Goal: Communication & Community: Answer question/provide support

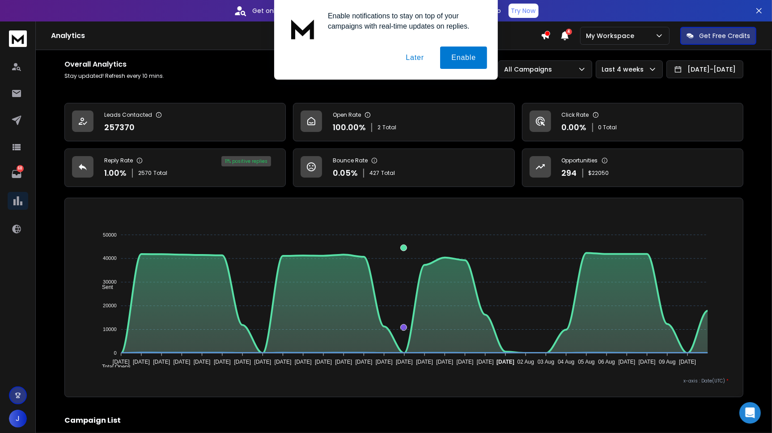
click at [419, 55] on button "Later" at bounding box center [414, 58] width 40 height 22
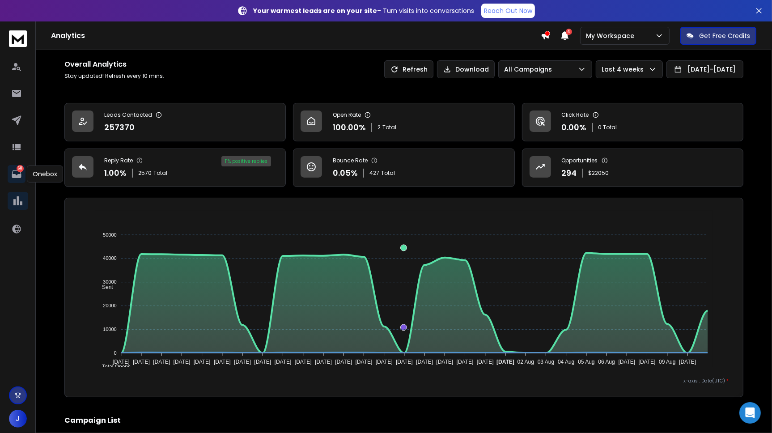
click at [16, 171] on icon at bounding box center [16, 174] width 11 height 11
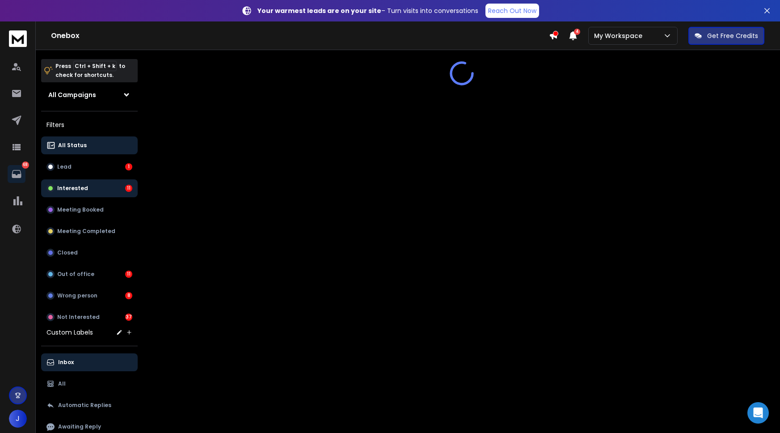
click at [68, 192] on button "Interested 11" at bounding box center [89, 188] width 97 height 18
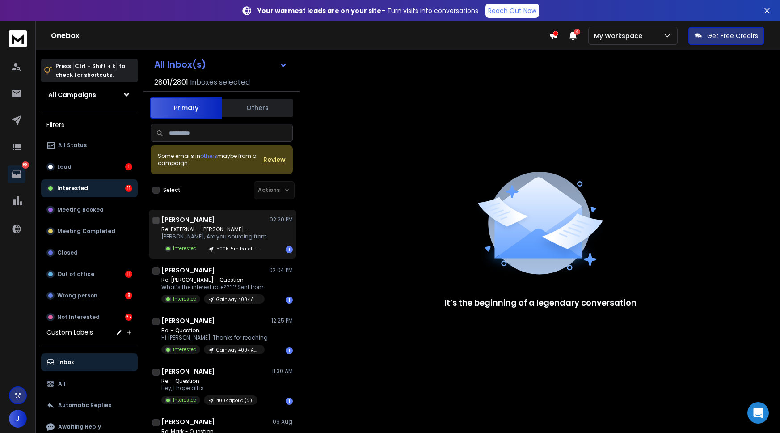
drag, startPoint x: 264, startPoint y: 232, endPoint x: 258, endPoint y: 225, distance: 9.5
click at [263, 233] on div "Re: EXTERNAL - John - Joyce, Are you sourcing from Interested 500k-5m batch 10 …" at bounding box center [226, 239] width 131 height 27
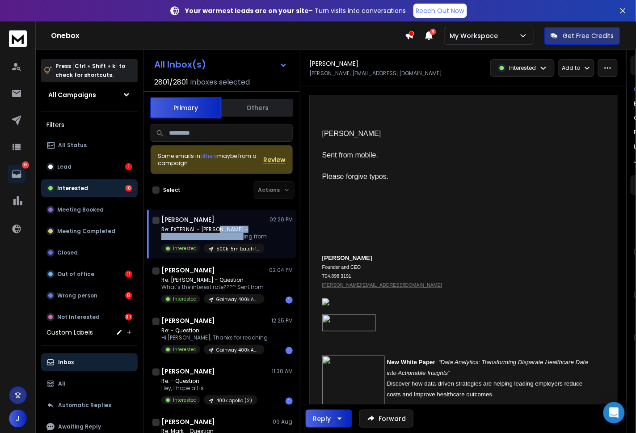
scroll to position [447, 0]
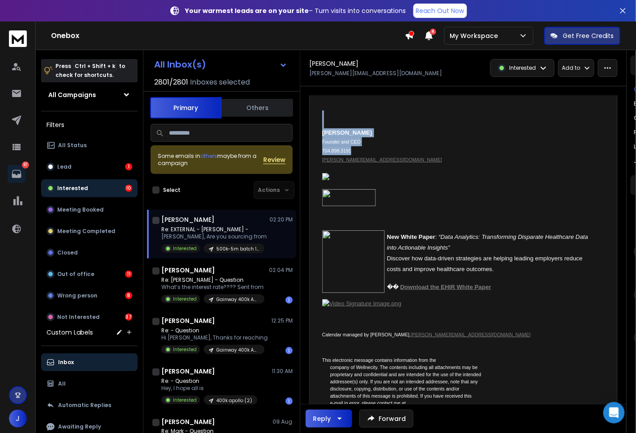
drag, startPoint x: 356, startPoint y: 191, endPoint x: 320, endPoint y: 193, distance: 35.9
click at [320, 193] on div "Re: EXTERNAL - John - Question 11 August 2025 : 02:20 pm Reply Forward from: Jo…" at bounding box center [463, 392] width 309 height 1444
click at [332, 153] on span "704.898.3191" at bounding box center [336, 150] width 29 height 5
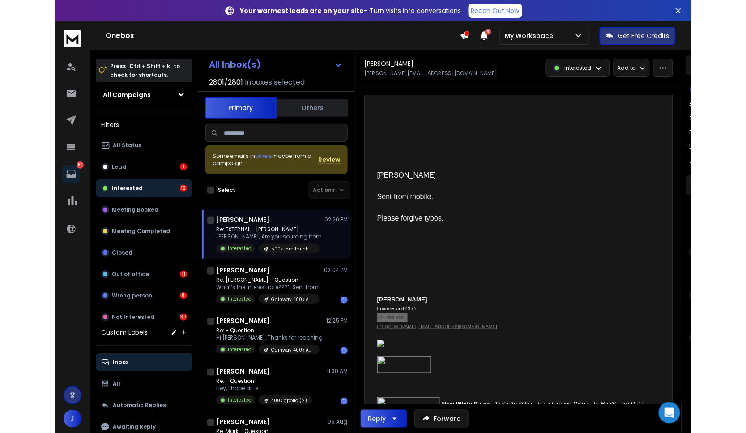
scroll to position [280, 0]
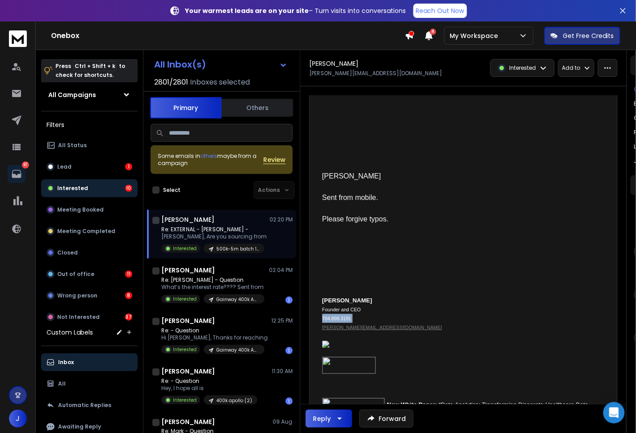
click at [329, 304] on strong "John Quinn" at bounding box center [347, 300] width 50 height 7
copy strong "John"
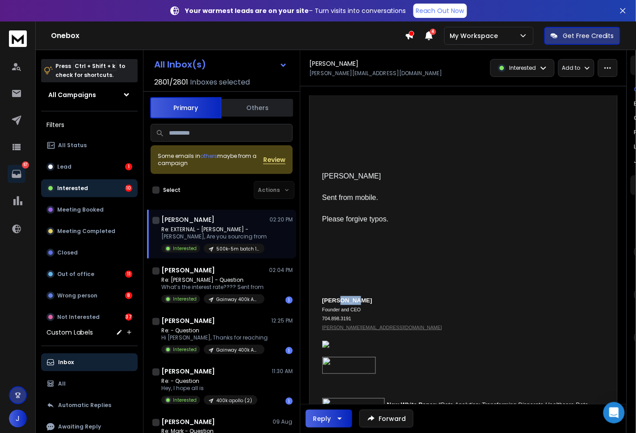
copy strong "Quinn"
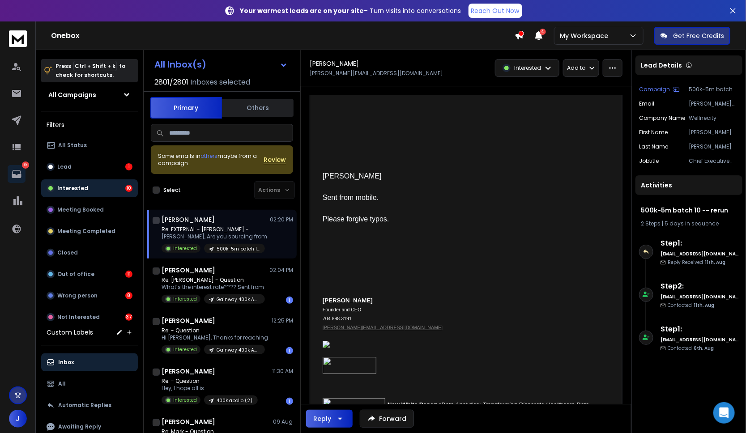
click at [704, 98] on div "Campaign 500k-5m batch 10 -- rerun Email j.quinn@wellnecity.com Company Name We…" at bounding box center [688, 125] width 107 height 100
click at [705, 101] on p "j.quinn@wellnecity.com" at bounding box center [713, 103] width 50 height 7
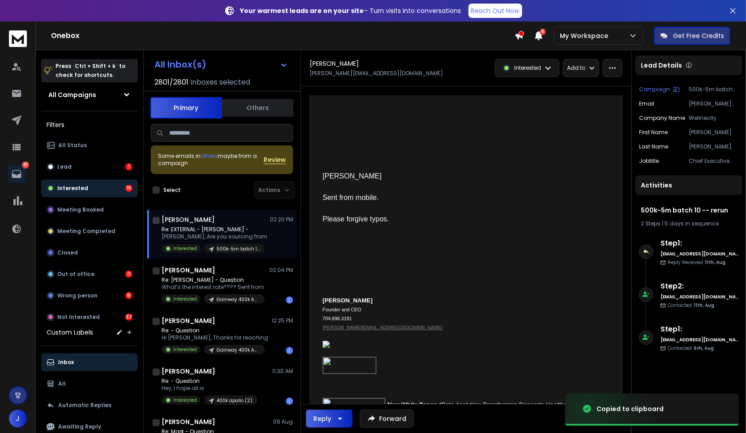
drag, startPoint x: 689, startPoint y: 117, endPoint x: 635, endPoint y: 130, distance: 55.8
click at [689, 117] on p "Wellnecity" at bounding box center [713, 117] width 50 height 7
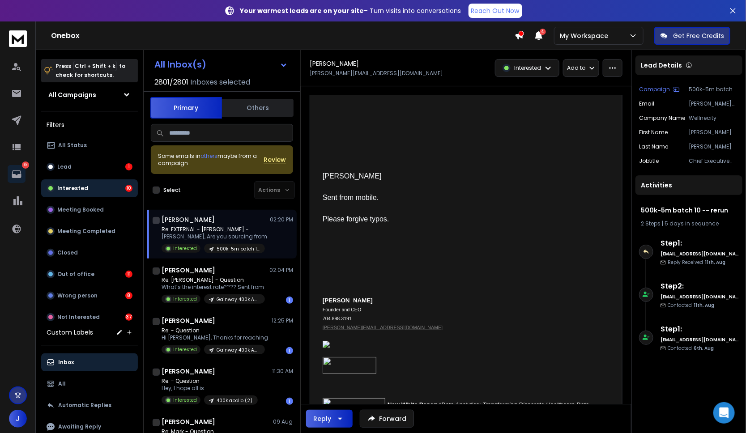
drag, startPoint x: 320, startPoint y: 417, endPoint x: 659, endPoint y: 22, distance: 520.2
click at [321, 415] on div "Reply" at bounding box center [322, 418] width 18 height 9
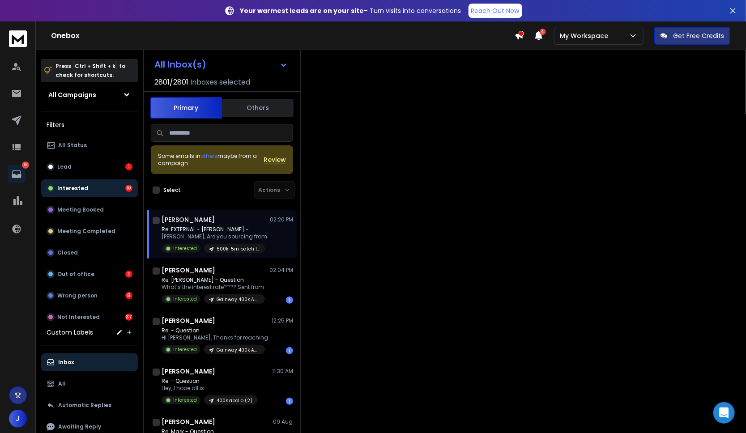
scroll to position [0, 0]
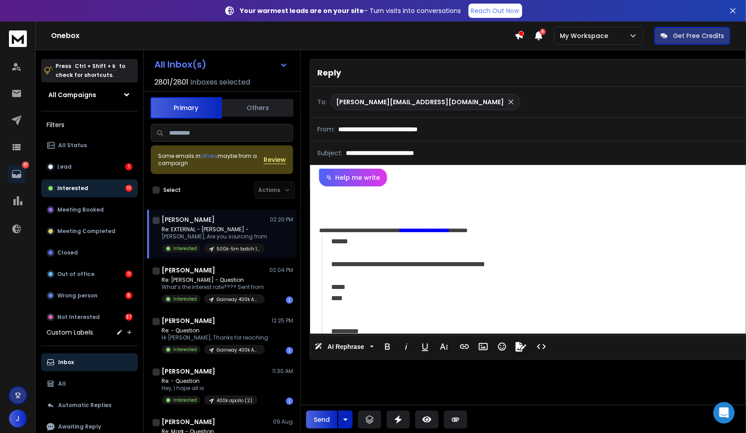
click at [327, 200] on div "To enrich screen reader interactions, please activate Accessibility in Grammarl…" at bounding box center [655, 200] width 673 height 10
click at [326, 197] on div "To enrich screen reader interactions, please activate Accessibility in Grammarl…" at bounding box center [655, 200] width 673 height 10
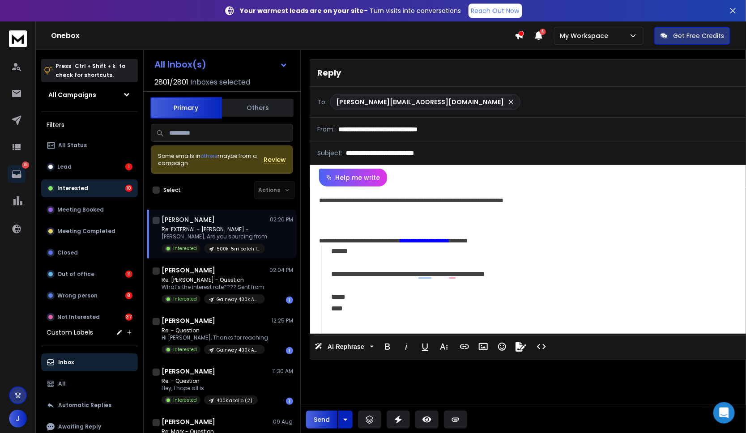
click at [346, 199] on div "**********" at bounding box center [646, 200] width 654 height 10
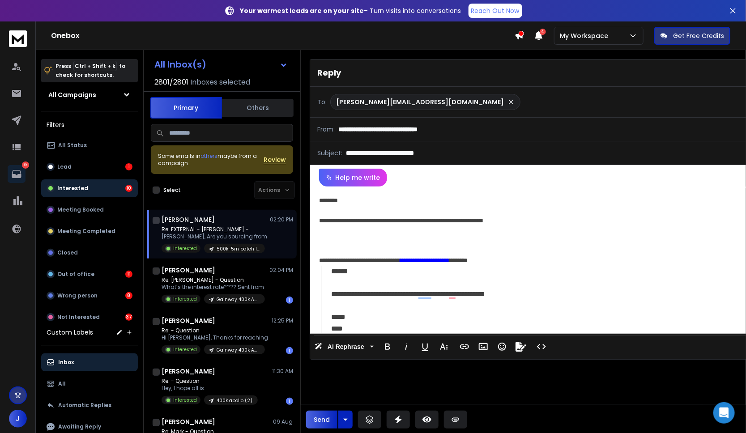
click at [506, 220] on div "**********" at bounding box center [646, 221] width 654 height 10
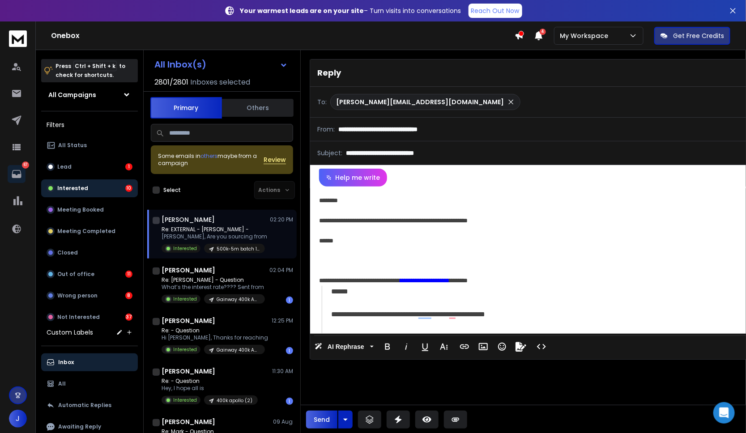
click at [327, 241] on div "******" at bounding box center [646, 241] width 654 height 10
click at [349, 218] on div "**********" at bounding box center [646, 221] width 654 height 10
click at [333, 196] on div "********" at bounding box center [646, 200] width 654 height 10
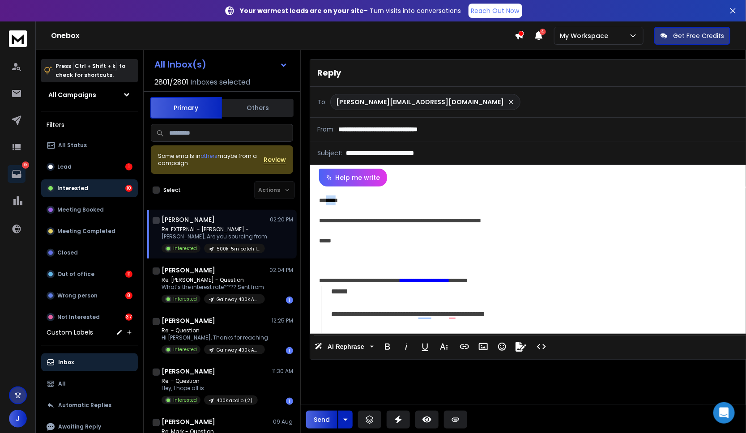
click at [333, 196] on div "********" at bounding box center [646, 200] width 654 height 10
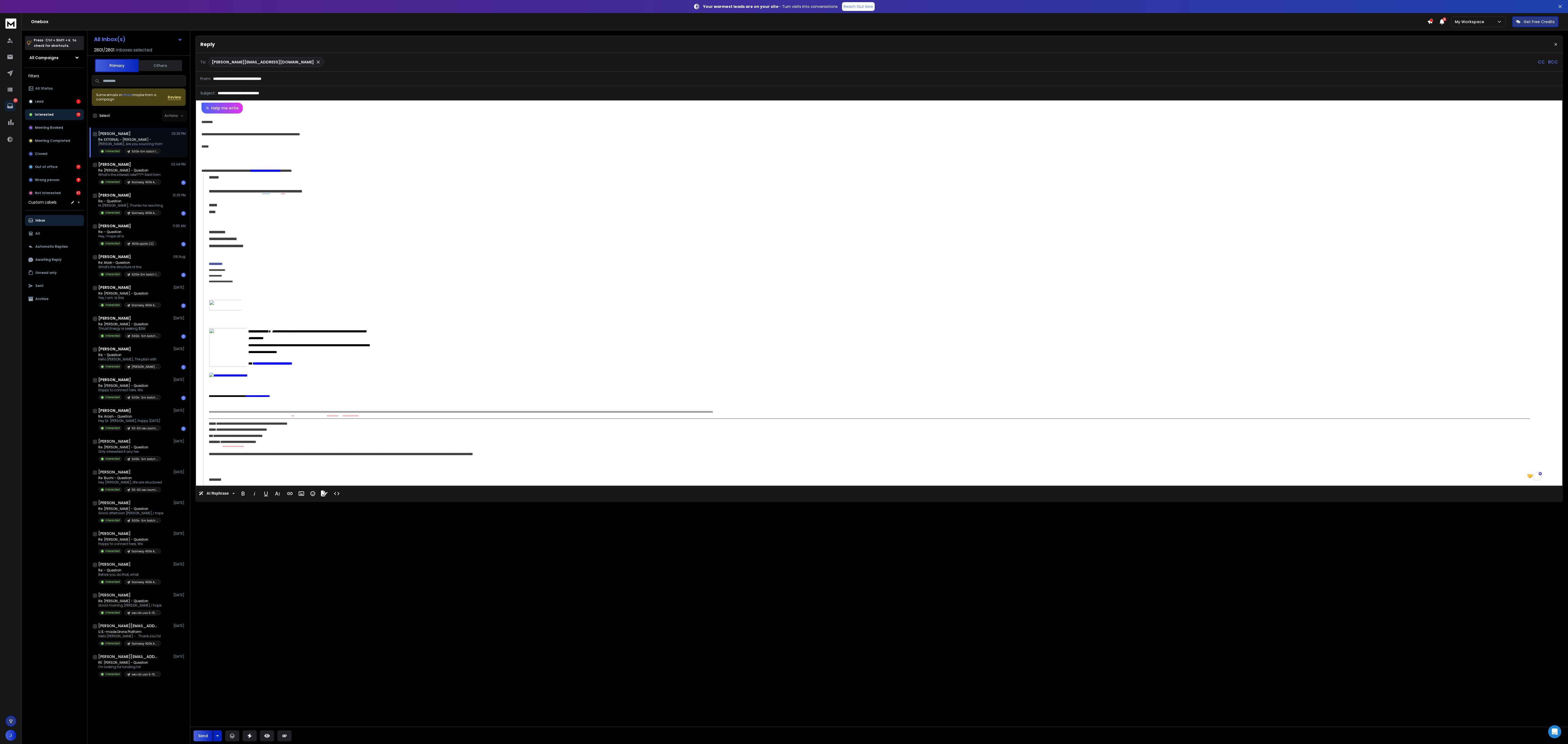
click at [475, 60] on p "CC" at bounding box center [1541, 62] width 7 height 7
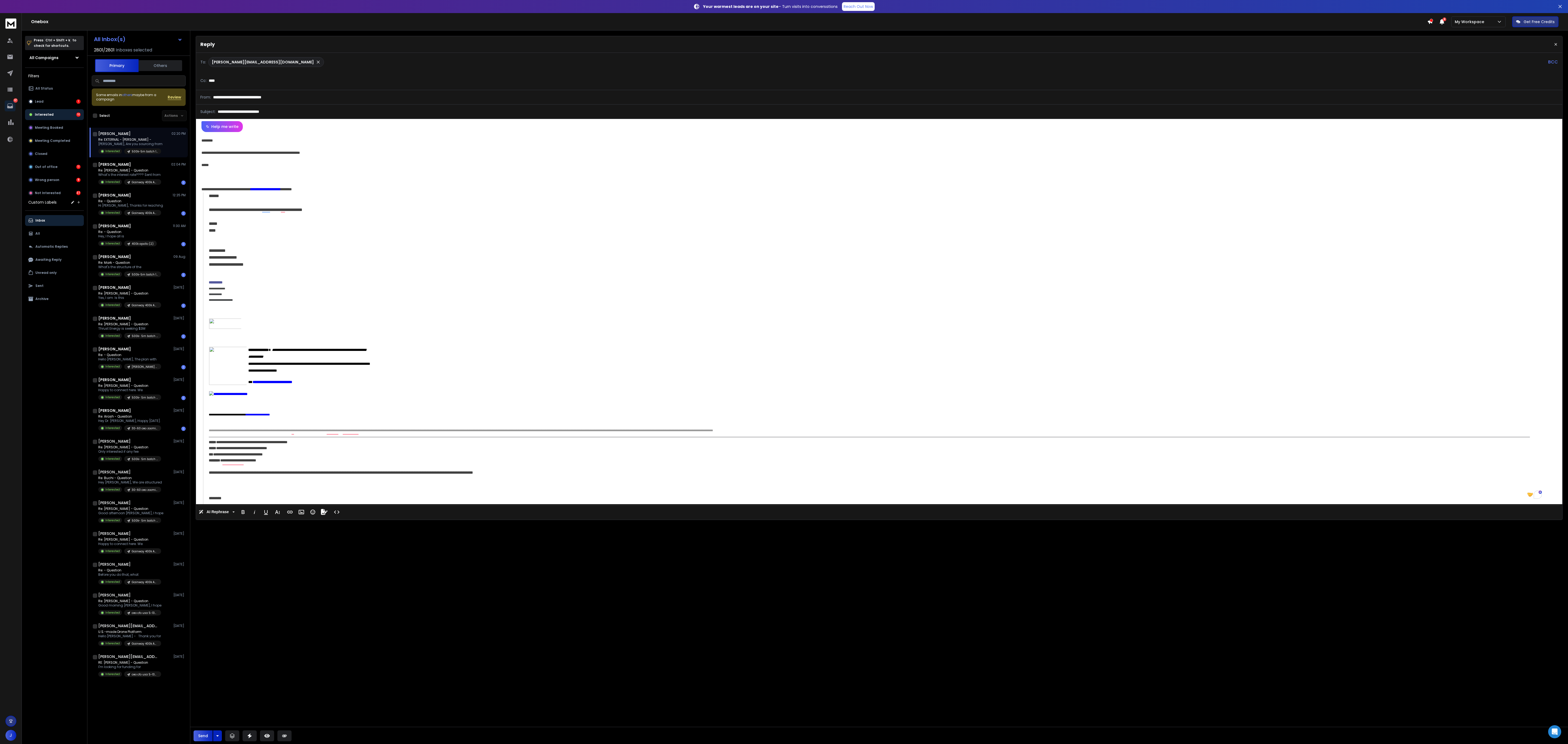
type input "**********"
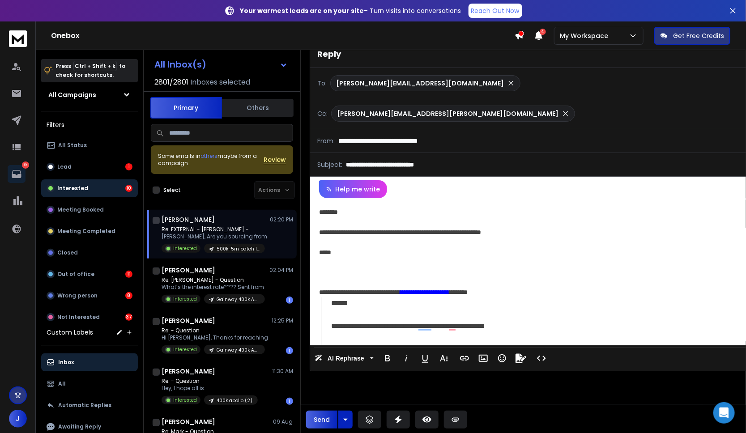
scroll to position [27, 0]
click at [317, 420] on button "Send" at bounding box center [321, 420] width 31 height 18
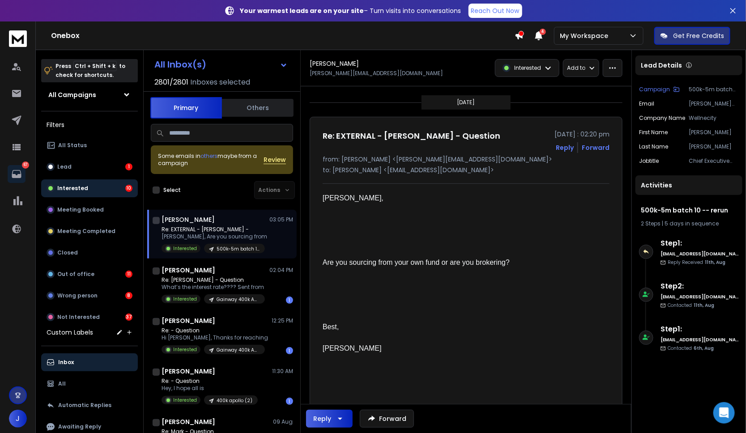
click at [542, 268] on div "Are you sourcing from your own fund or are you brokering?" at bounding box center [452, 262] width 261 height 11
drag, startPoint x: 620, startPoint y: 258, endPoint x: 504, endPoint y: 236, distance: 117.5
click at [508, 301] on div at bounding box center [452, 295] width 261 height 32
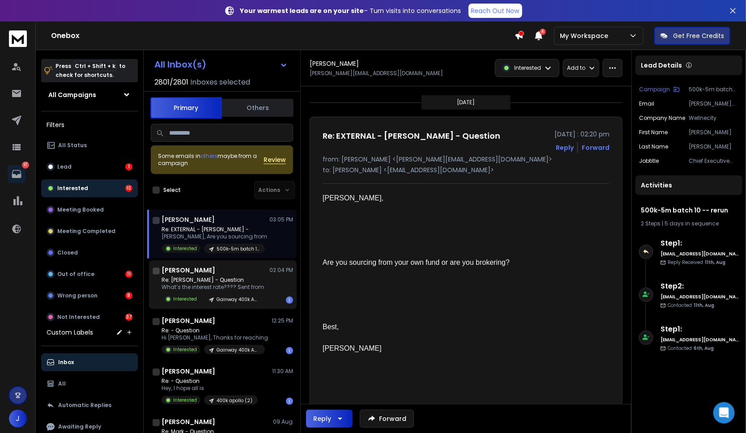
click at [212, 303] on div "Henry Moore 02:04 PM Re: Henry - Question What’s the interest rate???? Sent fro…" at bounding box center [223, 284] width 148 height 49
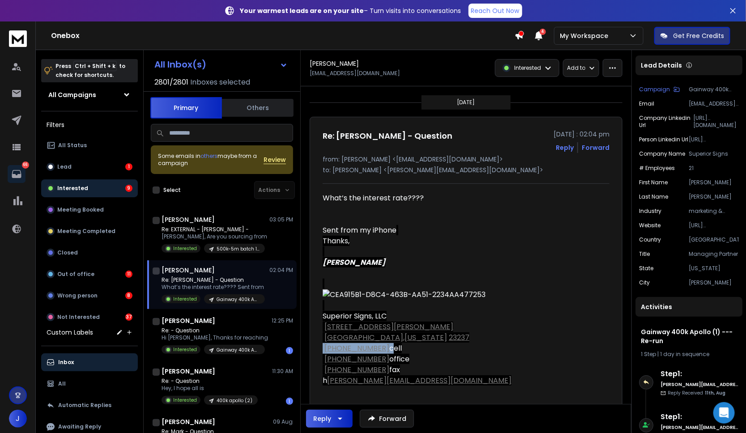
drag, startPoint x: 378, startPoint y: 350, endPoint x: 305, endPoint y: 347, distance: 72.5
click at [305, 348] on div "Today Re: Henry - Question 11 August 2025 : 02:04 pm Reply Forward from: Henry …" at bounding box center [466, 352] width 330 height 515
copy span "804-347-2239"
click at [470, 216] on div "Sent from my iPhone Thanks, Henry Moore Superior Signs, LLC 2510 Willis Road Ri…" at bounding box center [452, 396] width 261 height 365
click at [350, 160] on p "from: Henry Moore <hmoore@superiorsignsrva.com>" at bounding box center [465, 159] width 287 height 9
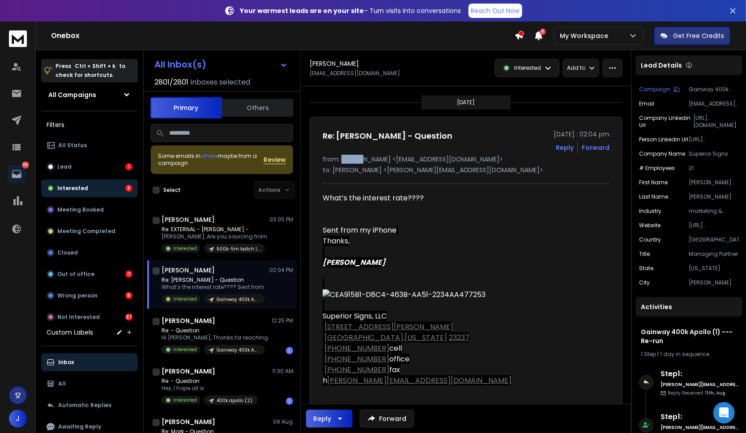
click at [350, 160] on p "from: Henry Moore <hmoore@superiorsignsrva.com>" at bounding box center [465, 159] width 287 height 9
copy p "Henry"
click at [385, 226] on div "Sent from my iPhone Thanks, Henry Moore Superior Signs, LLC 2510 Willis Road Ri…" at bounding box center [452, 311] width 261 height 172
click at [362, 162] on p "from: Henry Moore <hmoore@superiorsignsrva.com>" at bounding box center [465, 159] width 287 height 9
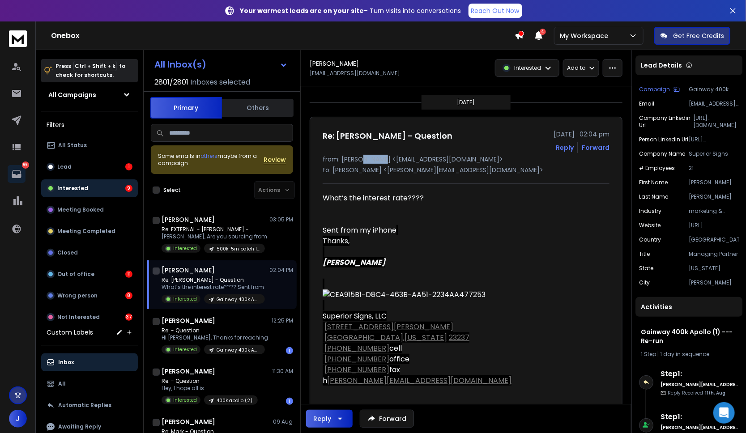
copy p "Moore"
click at [699, 101] on p "hmoore@superiorsignsrva.com" at bounding box center [713, 103] width 50 height 7
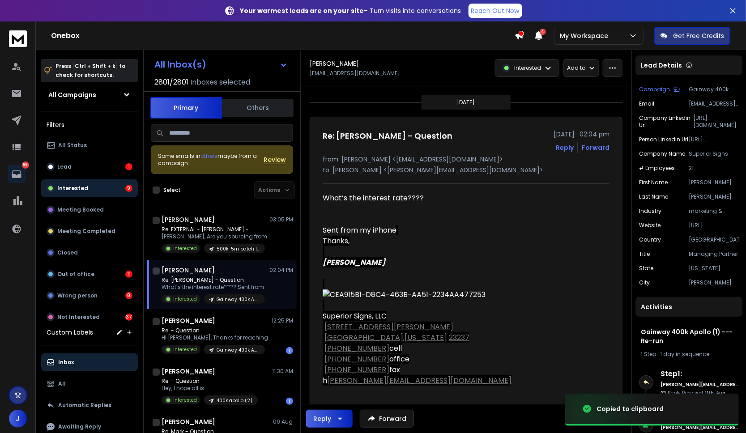
click at [685, 157] on div "Company Name Superior Signs" at bounding box center [689, 153] width 100 height 7
click at [690, 157] on p "Superior Signs" at bounding box center [713, 153] width 50 height 7
click at [320, 417] on div "Reply" at bounding box center [322, 418] width 18 height 9
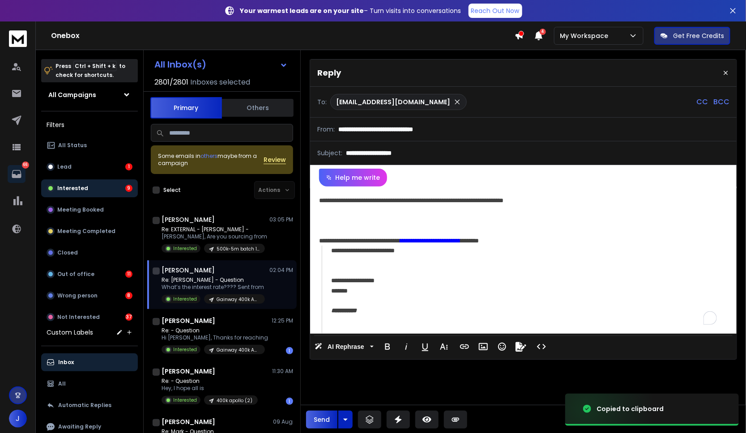
click at [347, 195] on div "**********" at bounding box center [518, 200] width 398 height 10
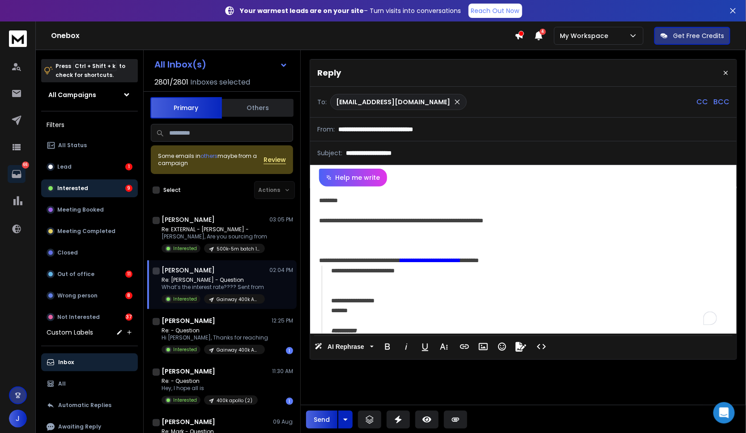
click at [508, 220] on div "**********" at bounding box center [518, 221] width 398 height 10
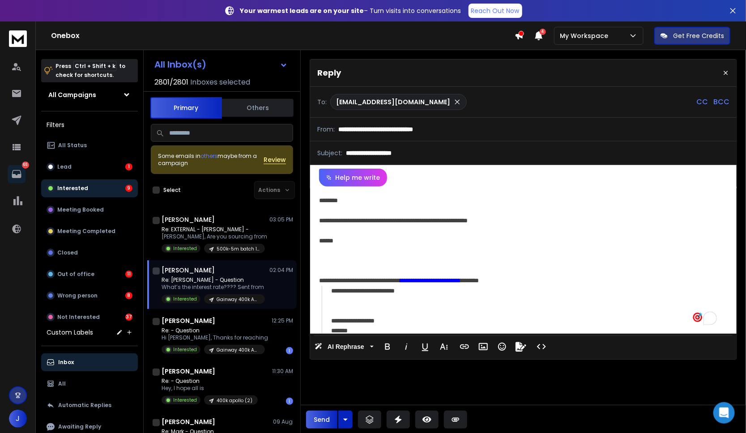
click at [322, 240] on div "******" at bounding box center [518, 241] width 398 height 10
click at [344, 222] on div "**********" at bounding box center [518, 221] width 398 height 10
click at [339, 197] on div "********" at bounding box center [518, 200] width 398 height 10
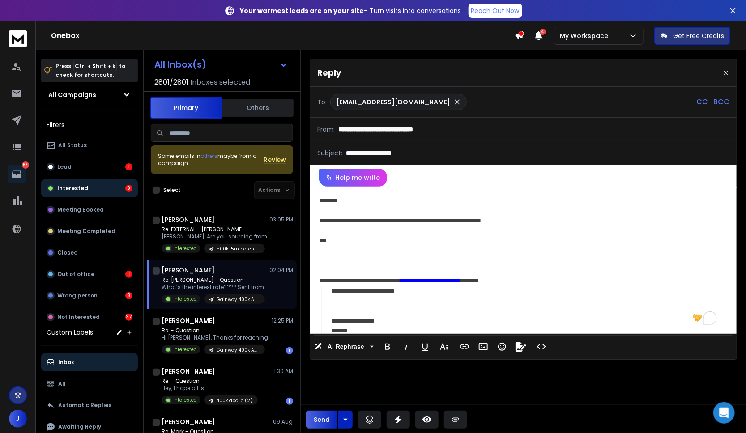
click at [334, 198] on div "********" at bounding box center [518, 200] width 398 height 10
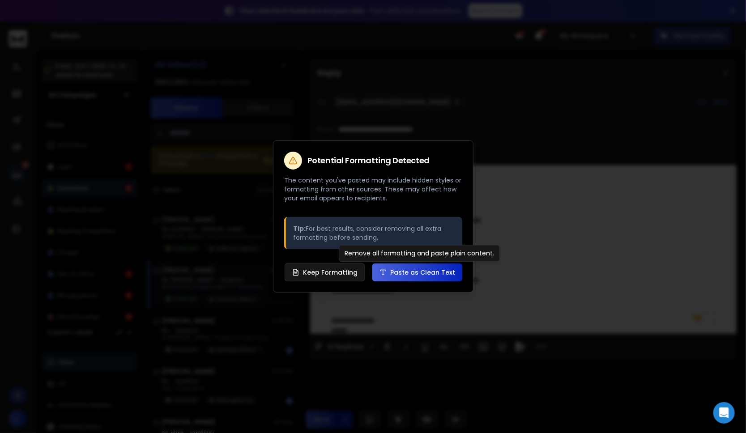
click at [416, 276] on button "Paste as Clean Text" at bounding box center [417, 272] width 90 height 18
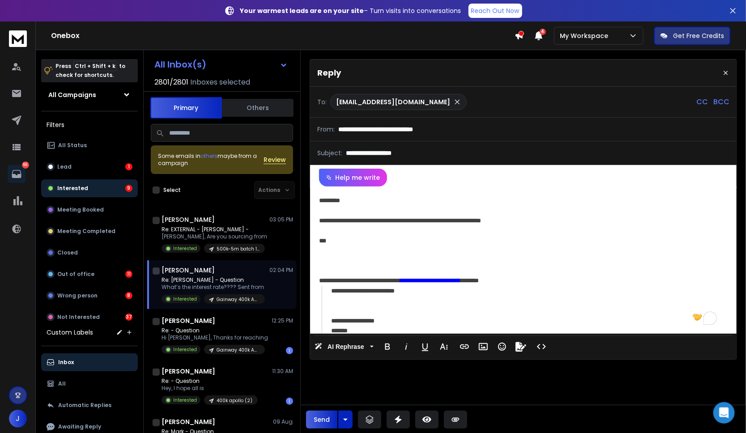
click at [698, 102] on p "CC" at bounding box center [702, 102] width 12 height 11
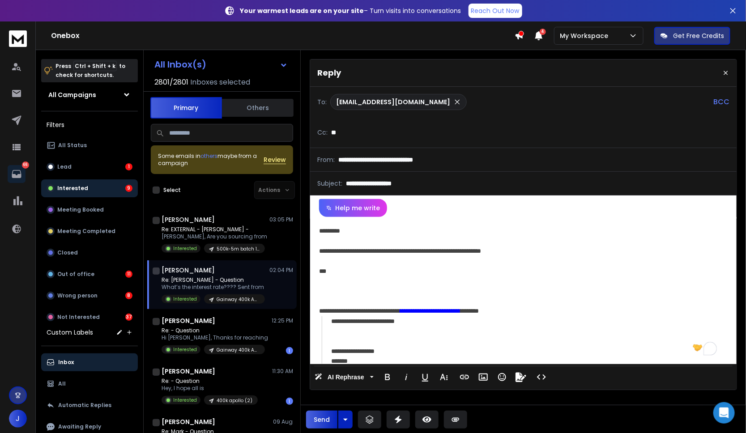
type input "**********"
click at [311, 425] on button "Send" at bounding box center [321, 420] width 31 height 18
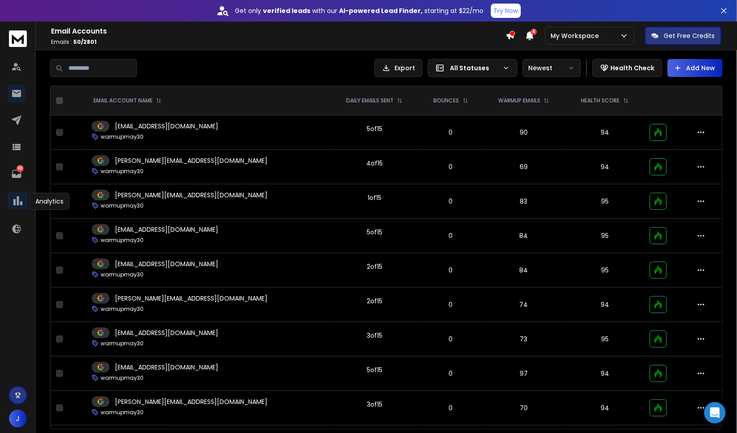
click at [19, 195] on icon at bounding box center [17, 200] width 13 height 13
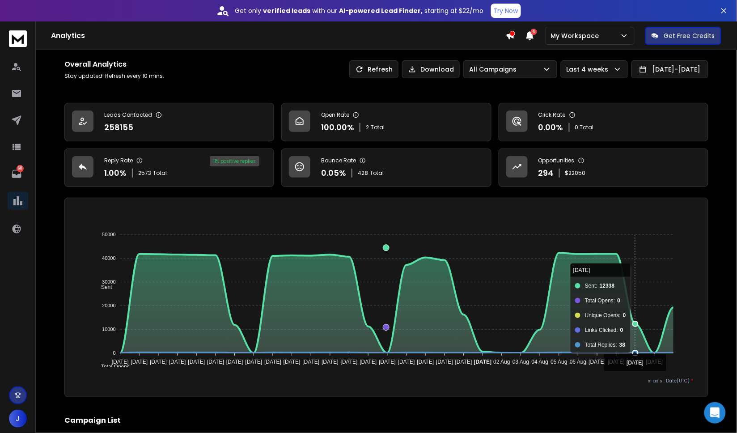
drag, startPoint x: 642, startPoint y: 236, endPoint x: 625, endPoint y: 240, distance: 17.6
click at [642, 236] on foreignobject "Sent Total Opens Unique Opens Links Clicked Total Replies" at bounding box center [386, 289] width 584 height 157
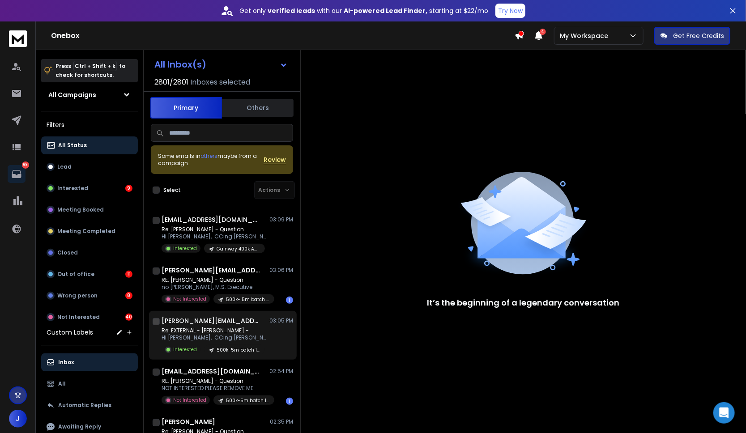
click at [269, 331] on div "Re: EXTERNAL - John - Hi John, CCing Brett Martin, our Interested 500k-5m batch…" at bounding box center [226, 340] width 131 height 27
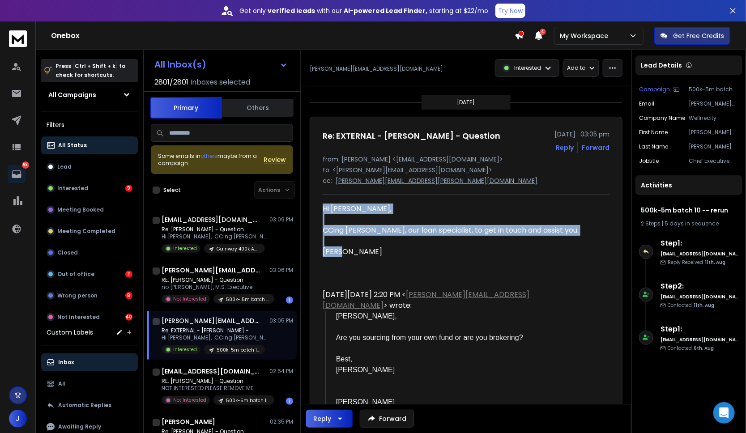
drag, startPoint x: 349, startPoint y: 251, endPoint x: 316, endPoint y: 207, distance: 55.2
copy div "Hi John, CCing Brett Martin, our loan specialist, to get in touch and assist yo…"
click at [324, 418] on div "Reply" at bounding box center [322, 418] width 18 height 9
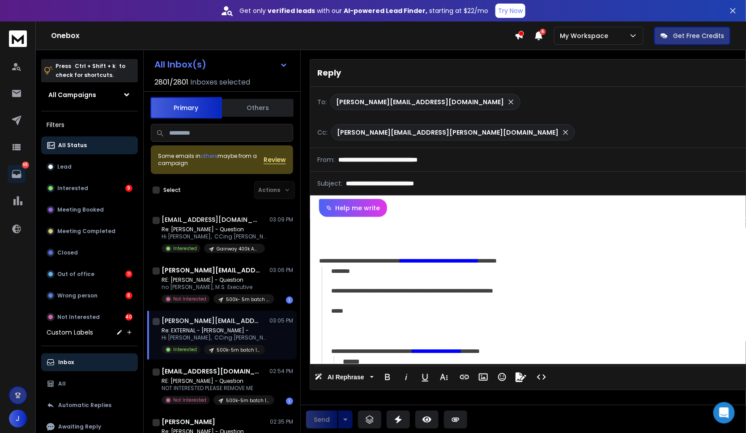
click at [322, 229] on div "**********" at bounding box center [655, 290] width 691 height 147
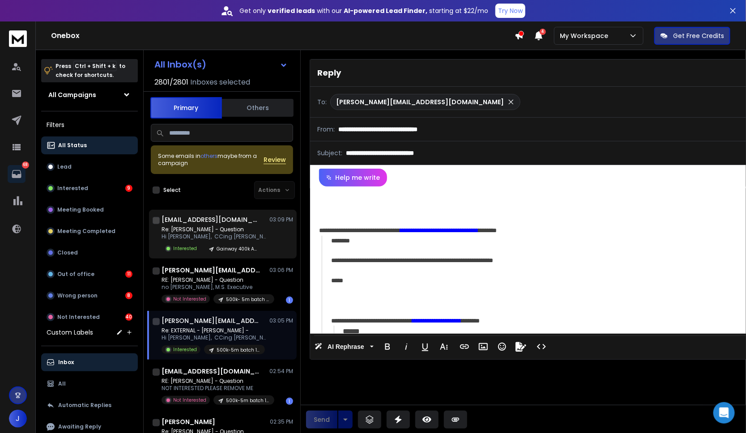
click at [210, 238] on p "Hi Henry, CCing Renay Brakha, our" at bounding box center [214, 236] width 107 height 7
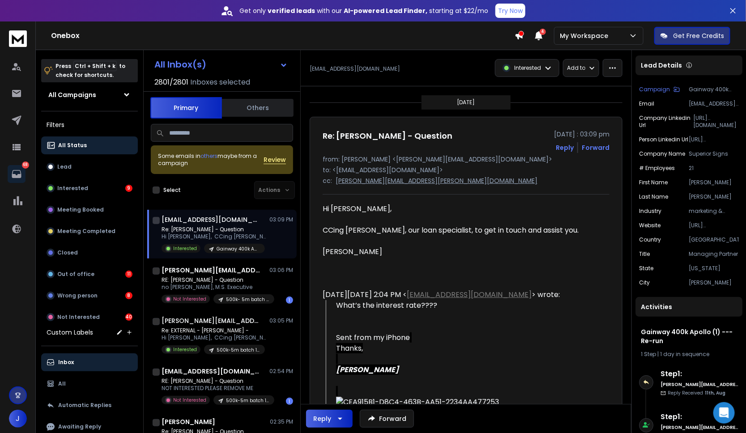
drag, startPoint x: 617, startPoint y: 187, endPoint x: 616, endPoint y: 180, distance: 7.3
click at [616, 185] on div "Re: Henry - Question 11 August 2025 : 03:09 pm Reply Forward from: Amy <amy@gai…" at bounding box center [465, 417] width 313 height 601
drag, startPoint x: 622, startPoint y: 233, endPoint x: 493, endPoint y: 287, distance: 140.1
click at [622, 233] on div "Today Re: Henry - Question 11 August 2025 : 03:09 pm Reply Forward from: Amy <a…" at bounding box center [466, 406] width 330 height 622
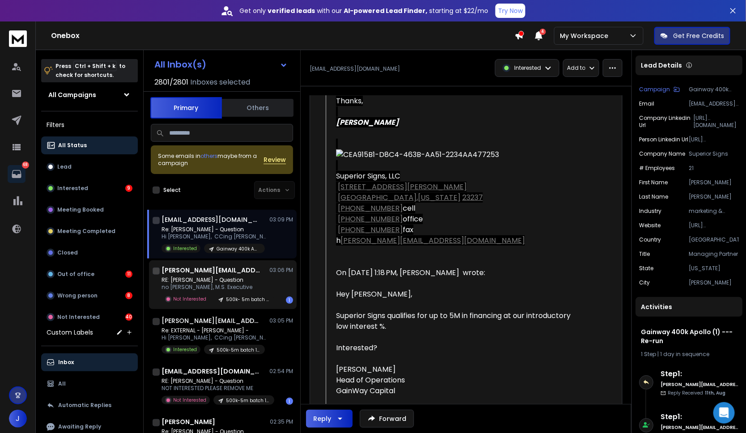
scroll to position [224, 0]
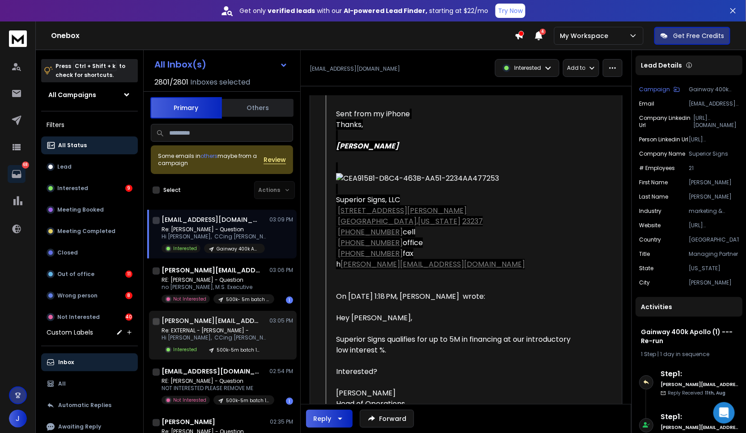
click at [219, 318] on h1 "j.quinn@wellnecity.com" at bounding box center [210, 320] width 98 height 9
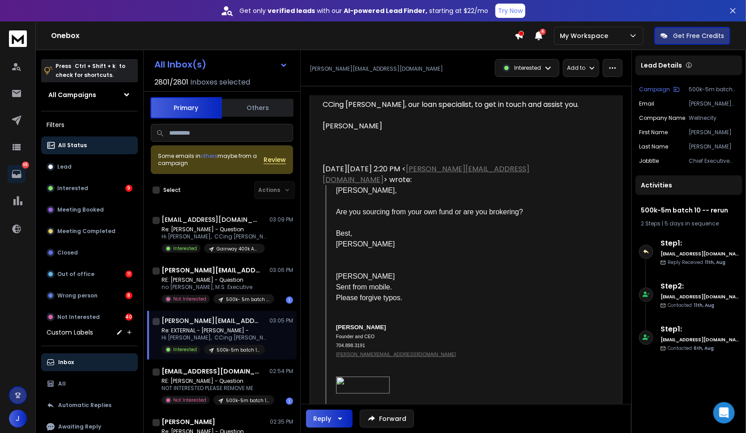
scroll to position [0, 0]
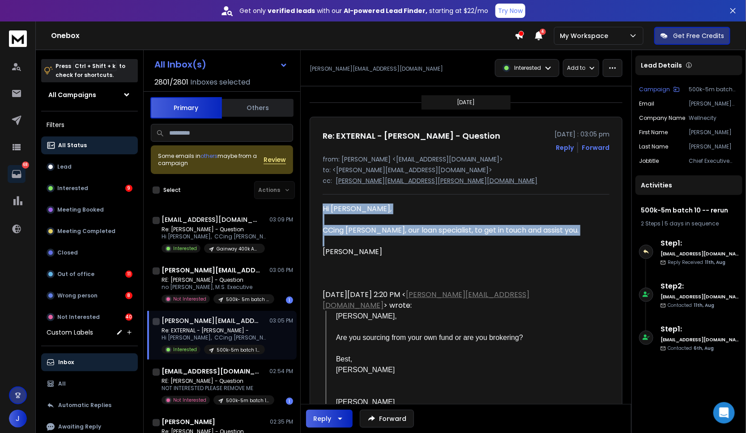
drag, startPoint x: 356, startPoint y: 246, endPoint x: 336, endPoint y: 224, distance: 29.8
drag, startPoint x: 354, startPoint y: 251, endPoint x: 309, endPoint y: 206, distance: 63.6
copy div "Hi John, CCing Brett Martin, our loan specialist, to get in touch and assist yo…"
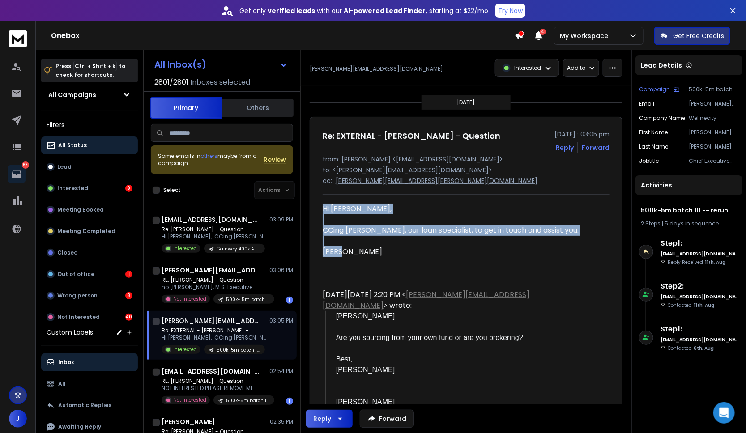
click at [317, 415] on div "Reply" at bounding box center [329, 418] width 32 height 11
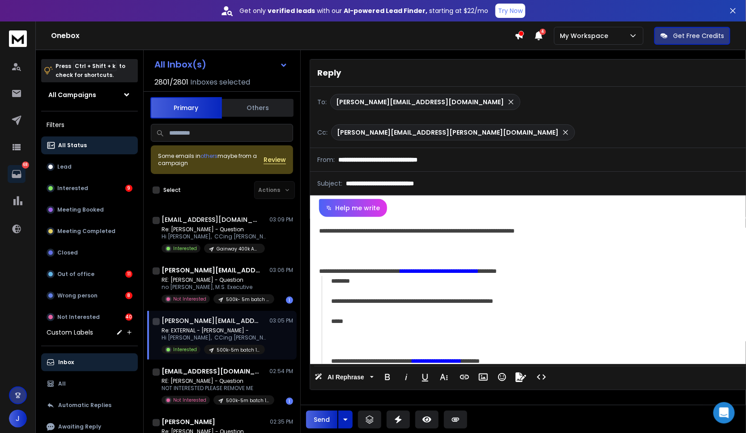
click at [344, 229] on div "**********" at bounding box center [655, 290] width 691 height 147
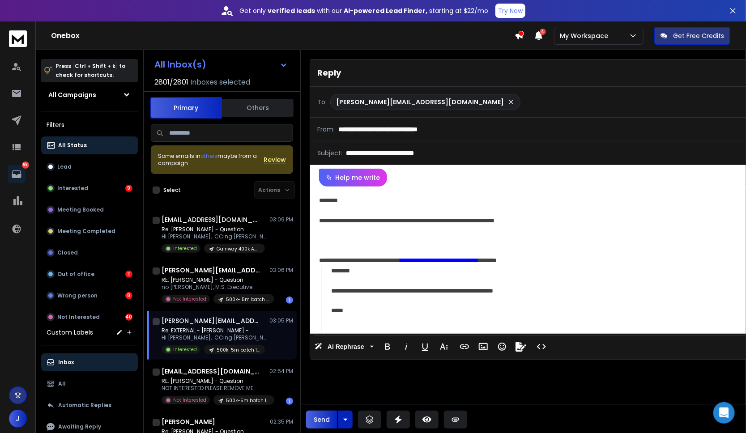
click at [513, 228] on div "To enrich screen reader interactions, please activate Accessibility in Grammarl…" at bounding box center [655, 230] width 673 height 10
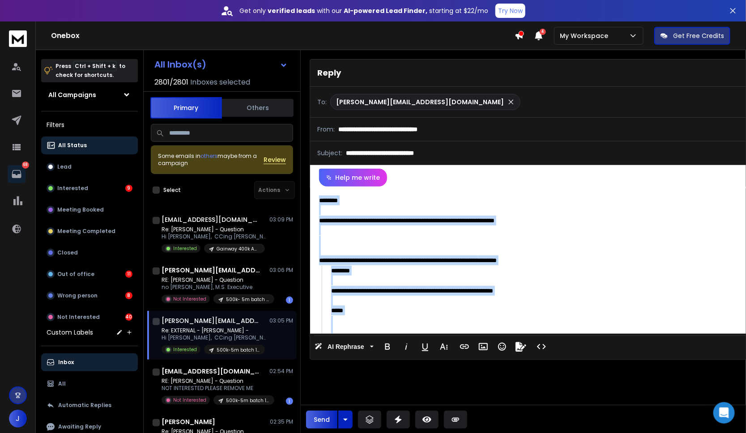
click at [179, 336] on p "Hi John, CCing Brett Martin, our" at bounding box center [214, 337] width 107 height 7
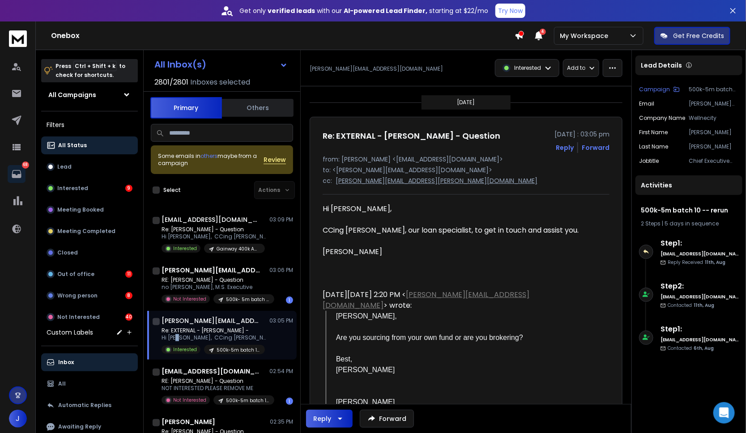
drag, startPoint x: 609, startPoint y: 254, endPoint x: 437, endPoint y: 231, distance: 172.8
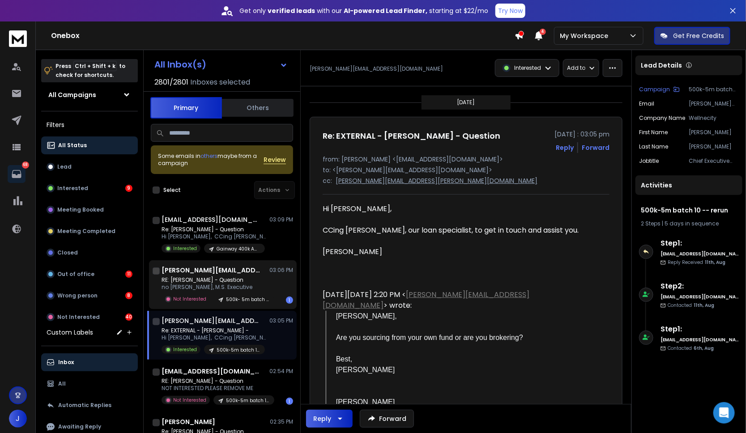
scroll to position [56, 0]
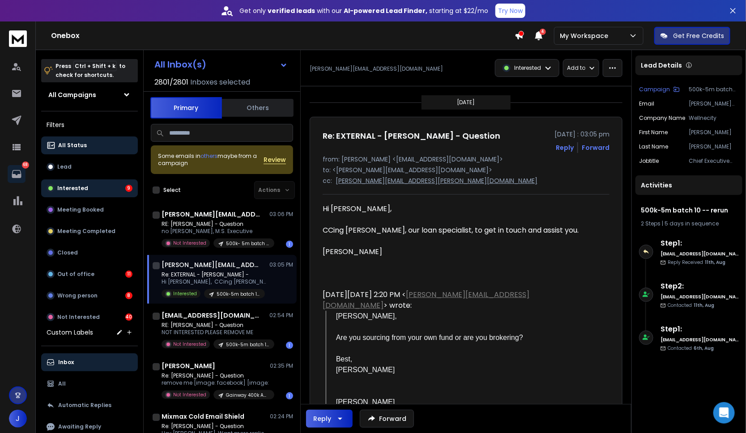
click at [119, 186] on button "Interested 9" at bounding box center [89, 188] width 97 height 18
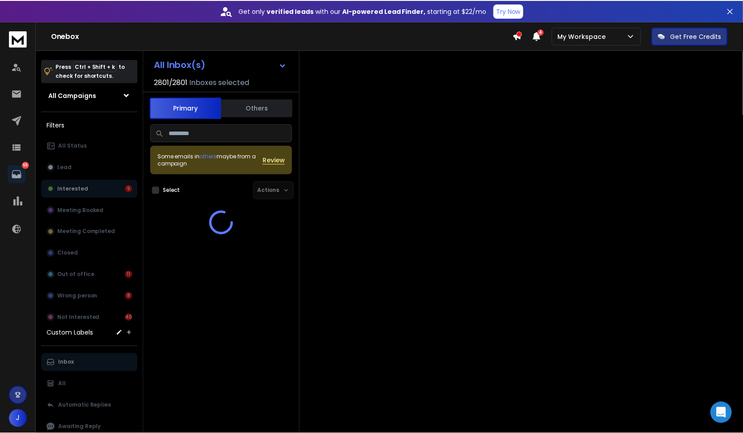
scroll to position [0, 0]
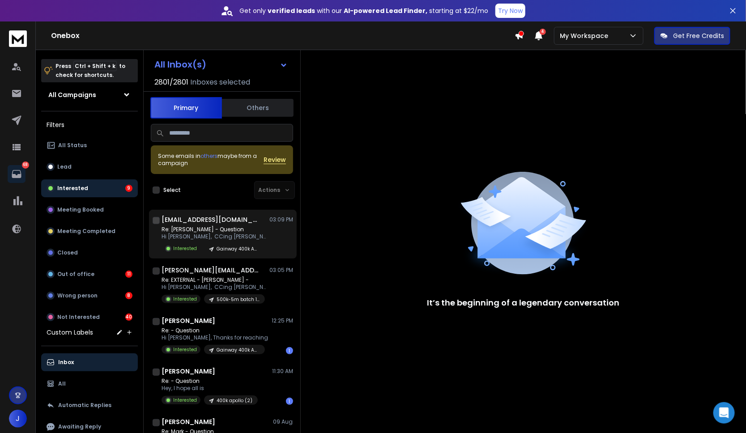
drag, startPoint x: 245, startPoint y: 276, endPoint x: 294, endPoint y: 258, distance: 52.5
click at [244, 276] on p "Re: EXTERNAL - John -" at bounding box center [214, 279] width 107 height 7
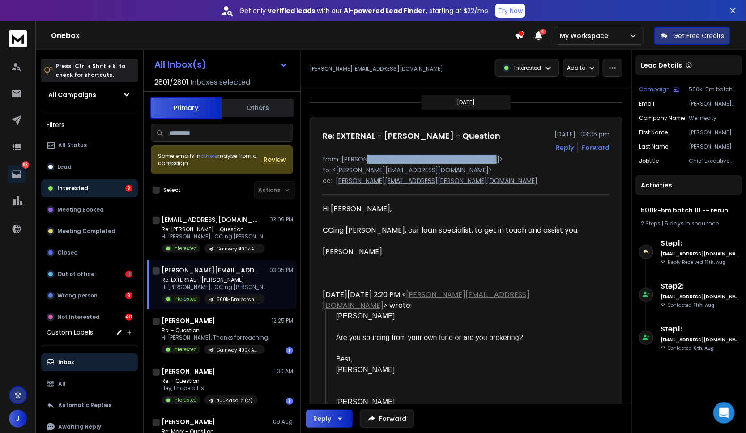
copy p "joycecoleman@gainwaymainstreet.shop"
drag, startPoint x: 493, startPoint y: 160, endPoint x: 363, endPoint y: 160, distance: 130.6
click at [363, 160] on p "from: Joyce <joycecoleman@gainwaymainstreet.shop>" at bounding box center [465, 159] width 287 height 9
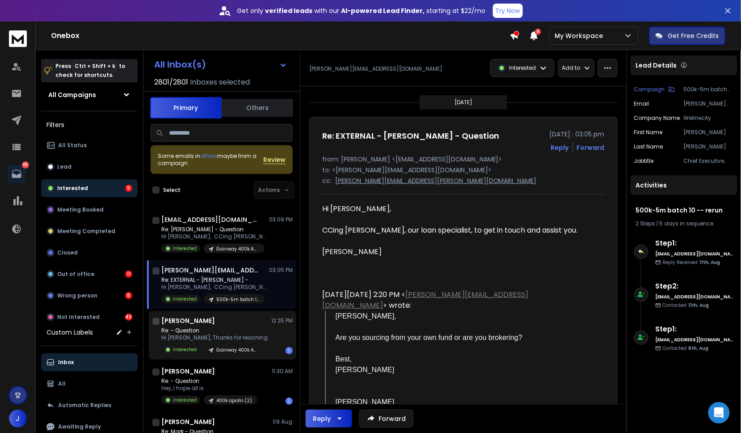
click at [258, 323] on div "Tyler Hoke 12:25 PM" at bounding box center [226, 320] width 131 height 9
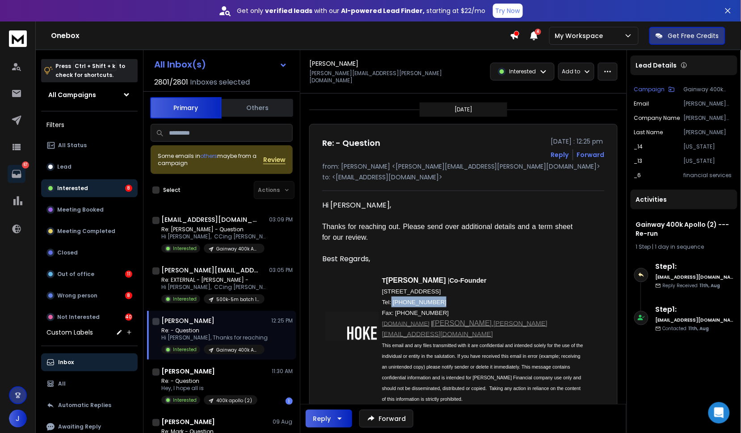
copy font "(908) 295-6394"
drag, startPoint x: 439, startPoint y: 293, endPoint x: 392, endPoint y: 297, distance: 47.1
click at [392, 297] on p "Tel: (908) 295-6394" at bounding box center [482, 302] width 201 height 11
copy font "(908) 295-6394"
drag, startPoint x: 645, startPoint y: 300, endPoint x: 640, endPoint y: 305, distance: 7.3
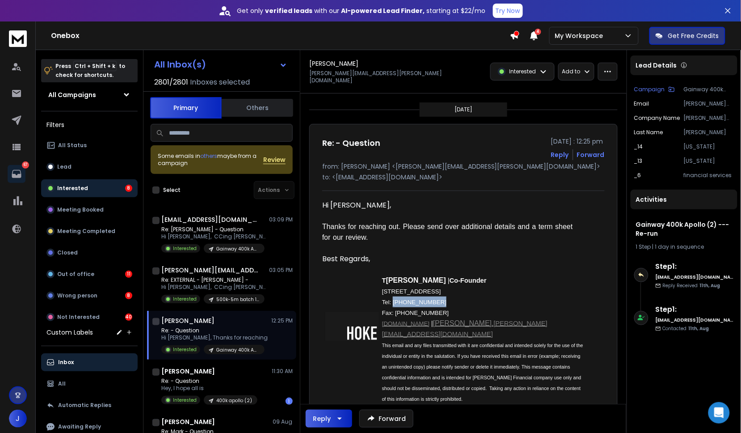
click at [643, 301] on div "Step 1 : amydavis@gainwaycapitalprovide.help Reply Received 11th, Aug" at bounding box center [688, 289] width 107 height 56
click at [347, 162] on p "from: Tyler Hoke <tyler.hoke@hokefinancial.com>" at bounding box center [463, 166] width 283 height 9
copy p "Tyler"
click at [361, 162] on p "from: Tyler Hoke <tyler.hoke@hokefinancial.com>" at bounding box center [463, 166] width 283 height 9
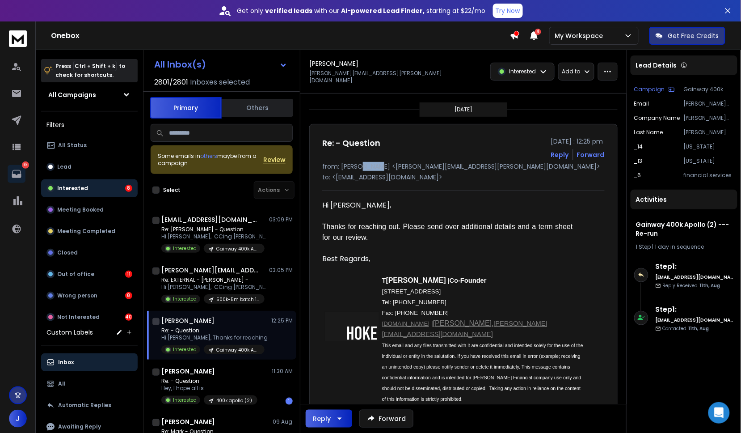
click at [361, 162] on p "from: Tyler Hoke <tyler.hoke@hokefinancial.com>" at bounding box center [463, 166] width 283 height 9
copy p "Hoke"
click at [690, 103] on p "tyler.hoke@hokefinancial.com" at bounding box center [709, 103] width 50 height 7
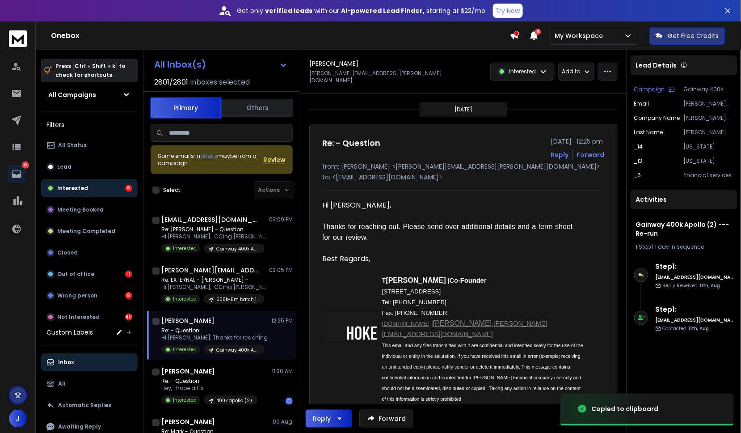
click at [705, 119] on p "Hoke Financial" at bounding box center [709, 117] width 50 height 7
click at [306, 419] on button "Reply" at bounding box center [329, 419] width 47 height 18
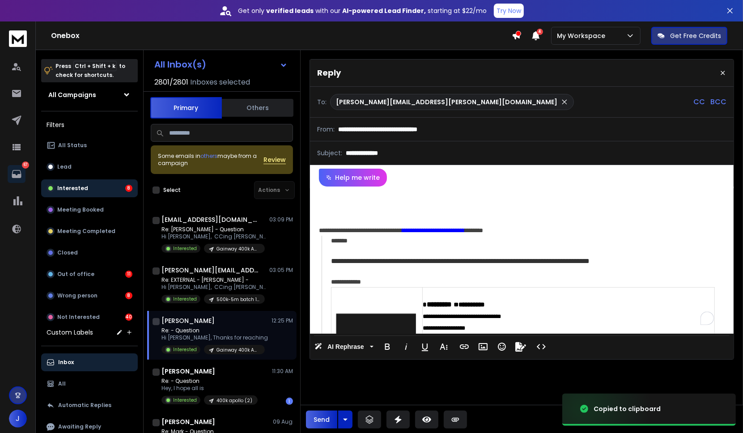
drag, startPoint x: 368, startPoint y: 206, endPoint x: 311, endPoint y: 191, distance: 59.2
click at [367, 205] on div "To enrich screen reader interactions, please activate Accessibility in Grammarl…" at bounding box center [522, 210] width 406 height 10
click at [322, 197] on div "To enrich screen reader interactions, please activate Accessibility in Grammarl…" at bounding box center [522, 200] width 406 height 10
click at [323, 191] on div "**********" at bounding box center [522, 259] width 424 height 147
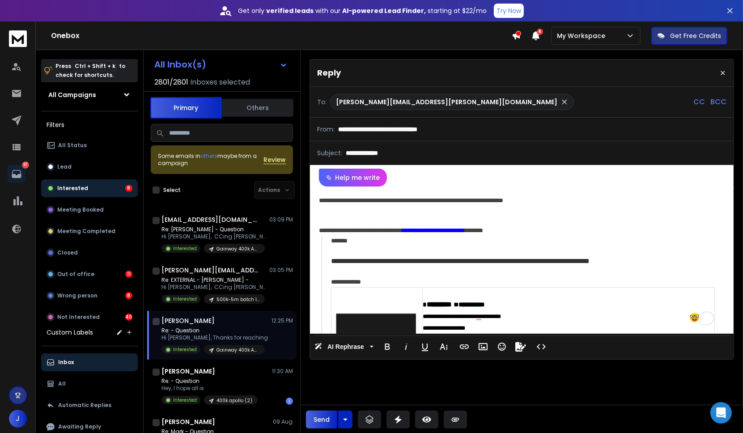
click at [345, 197] on div "**********" at bounding box center [516, 200] width 395 height 10
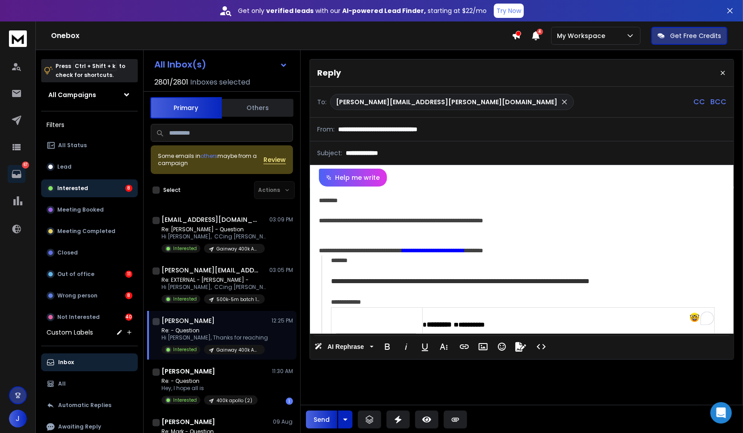
click at [505, 220] on div "**********" at bounding box center [516, 221] width 395 height 10
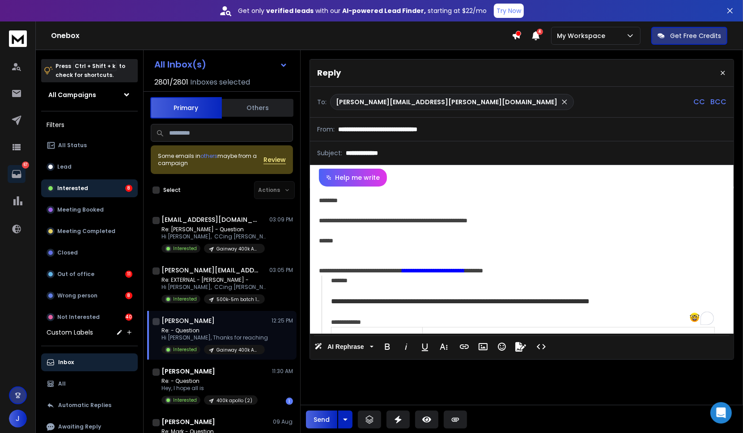
click at [325, 240] on div "******" at bounding box center [516, 241] width 395 height 10
click at [331, 201] on div "********" at bounding box center [516, 200] width 395 height 10
click at [350, 221] on div "**********" at bounding box center [516, 221] width 395 height 10
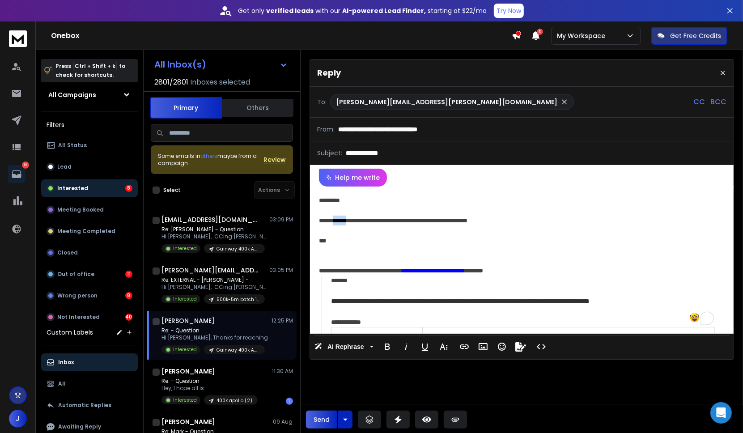
click at [350, 221] on div "**********" at bounding box center [516, 221] width 395 height 10
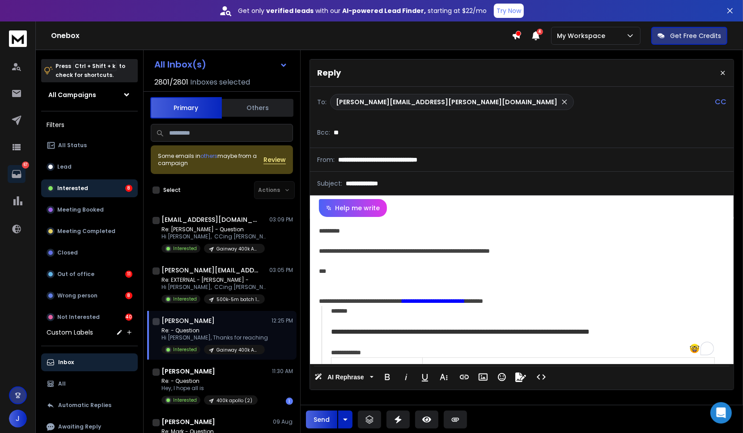
type input "*"
click at [716, 100] on p "CC" at bounding box center [721, 102] width 12 height 11
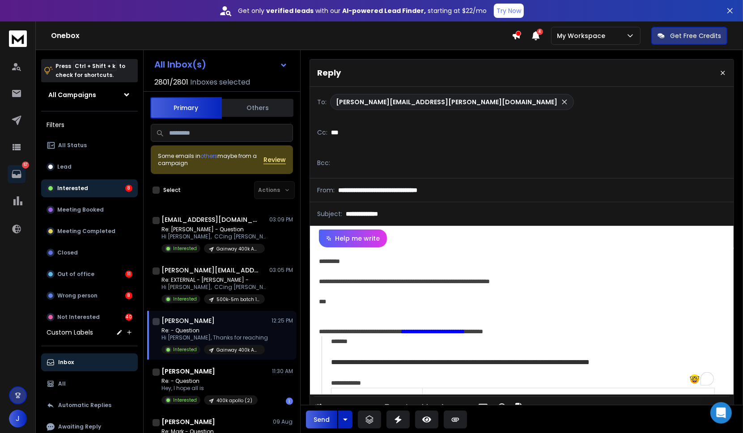
type input "**********"
click at [319, 423] on button "Send" at bounding box center [321, 420] width 31 height 18
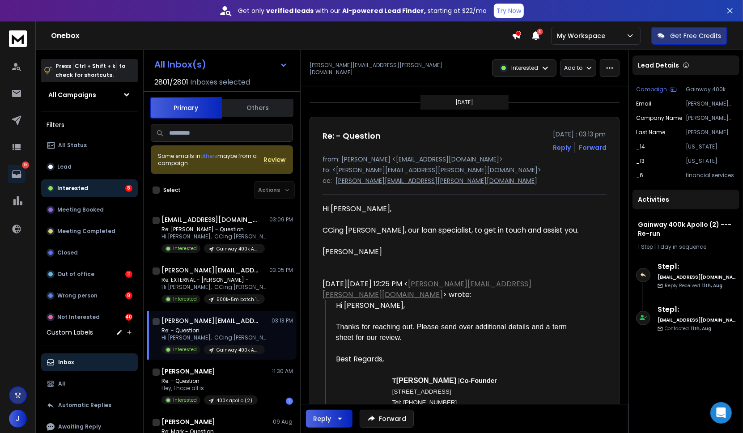
click at [698, 359] on div "Gainway 400k Apollo (2) --- Re-run 1 Step | 1 day in sequence Step 1 : amydavis…" at bounding box center [685, 300] width 107 height 182
drag, startPoint x: 613, startPoint y: 240, endPoint x: 564, endPoint y: 229, distance: 49.9
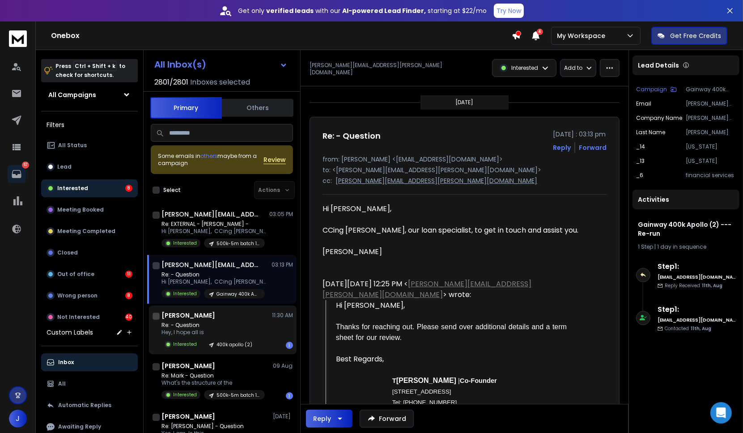
click at [227, 331] on p "Hey, I hope all is" at bounding box center [209, 332] width 96 height 7
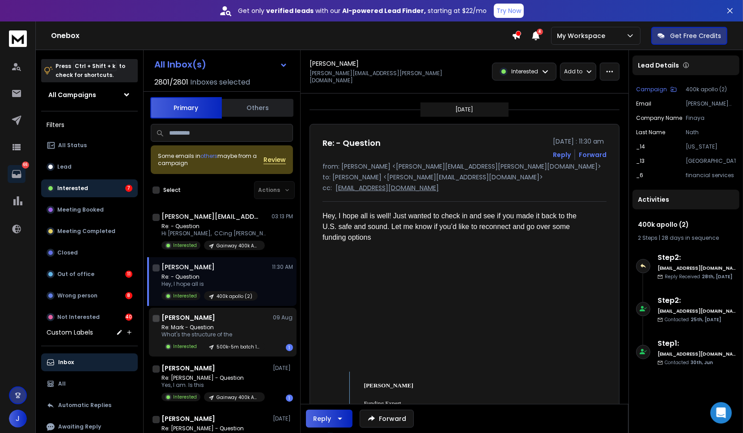
scroll to position [168, 0]
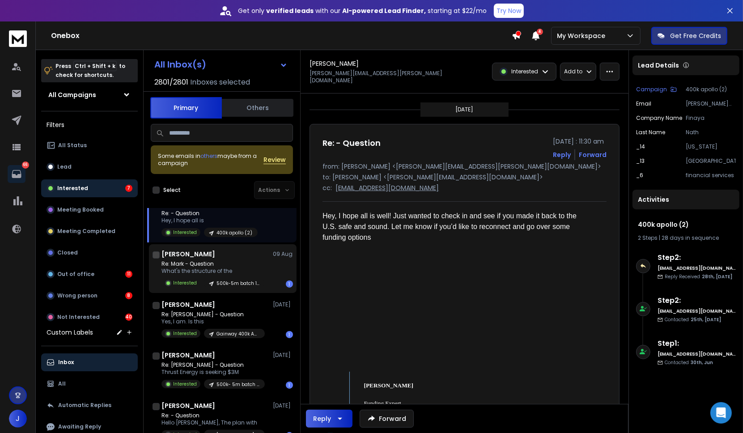
click at [227, 264] on p "Re: Mark - Question" at bounding box center [212, 263] width 103 height 7
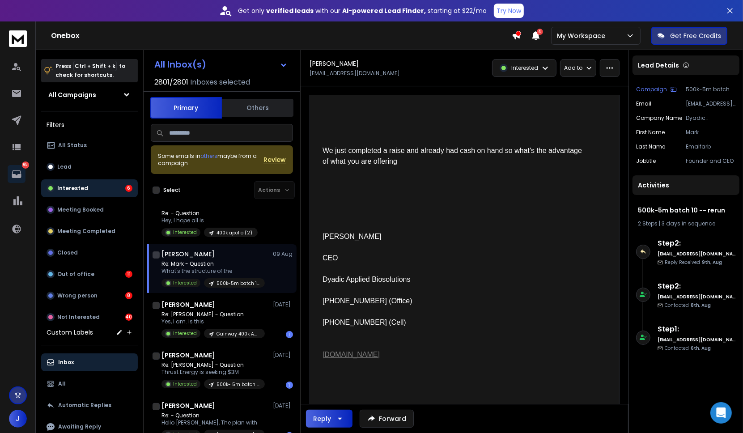
scroll to position [56, 0]
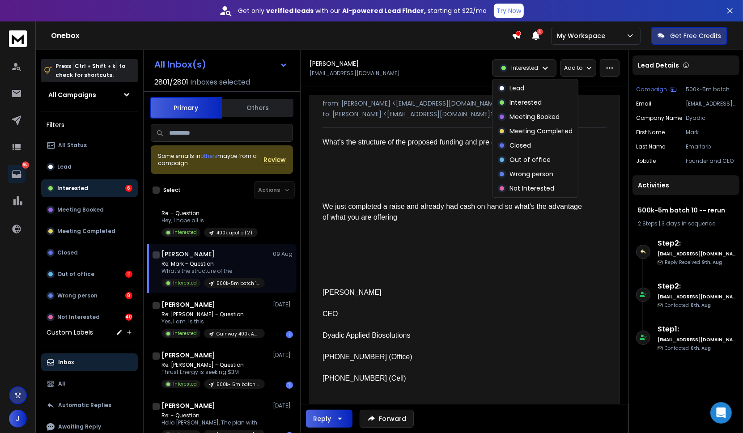
click at [534, 70] on p "Interested" at bounding box center [524, 67] width 27 height 7
click at [535, 182] on div "Not Interested" at bounding box center [535, 188] width 82 height 14
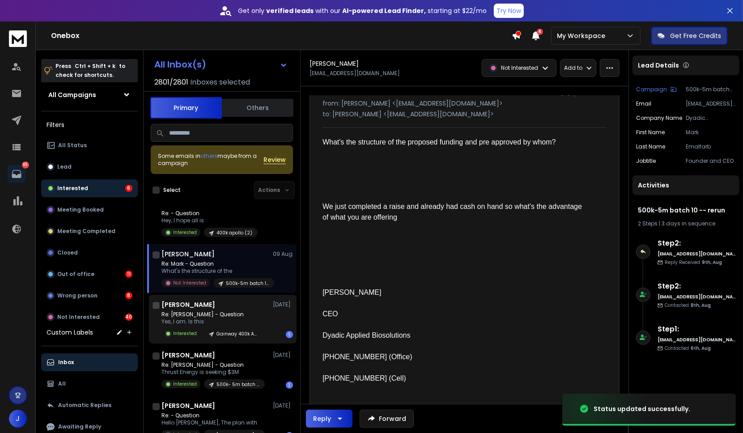
click at [228, 316] on p "Re: Garrett - Question" at bounding box center [212, 314] width 103 height 7
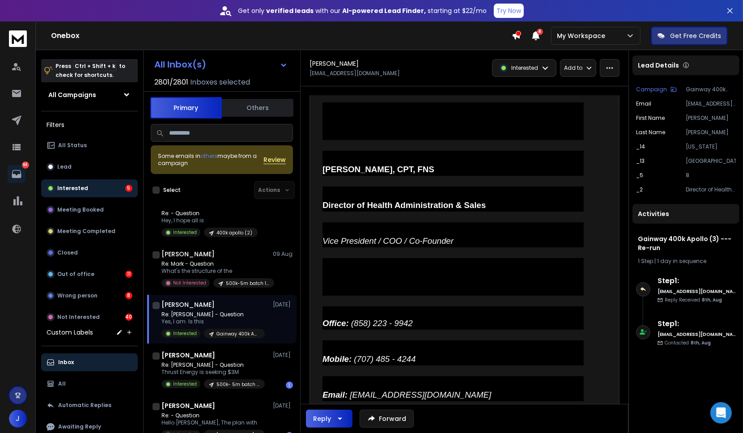
scroll to position [280, 0]
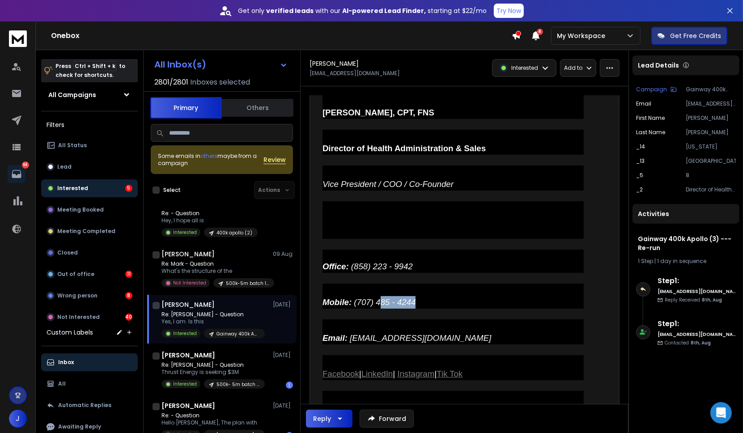
copy icon "85 - 4244"
copy div "(707) 485 - 4244"
copy icon "(707) 485 - 4244"
drag, startPoint x: 402, startPoint y: 311, endPoint x: 350, endPoint y: 315, distance: 52.5
click at [350, 309] on div "Mobile: (707) 485 - 4244" at bounding box center [452, 296] width 261 height 25
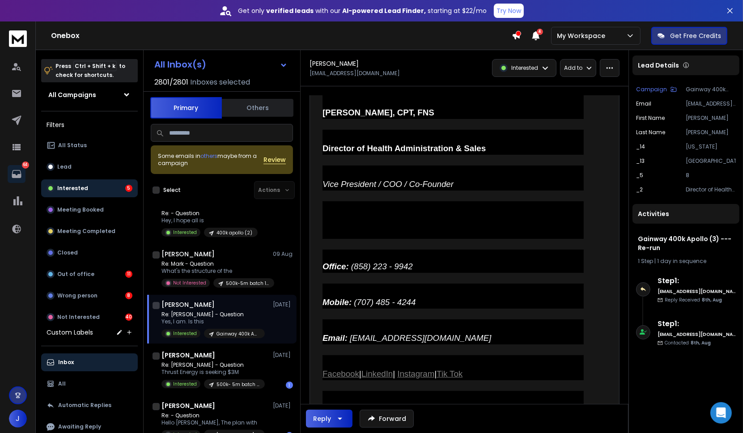
drag, startPoint x: 616, startPoint y: 298, endPoint x: 569, endPoint y: 262, distance: 58.7
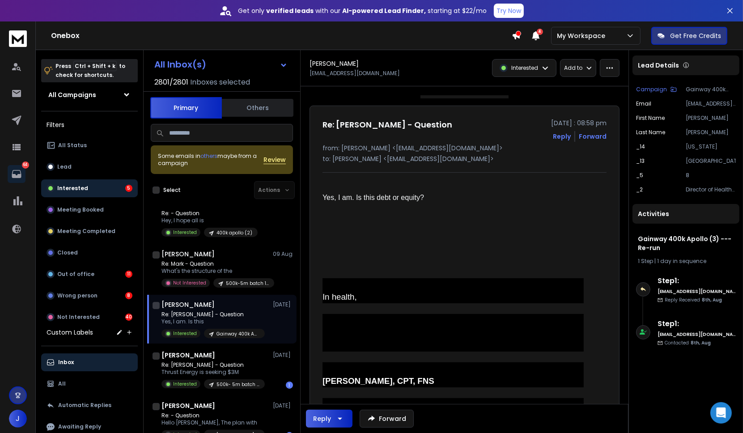
scroll to position [0, 0]
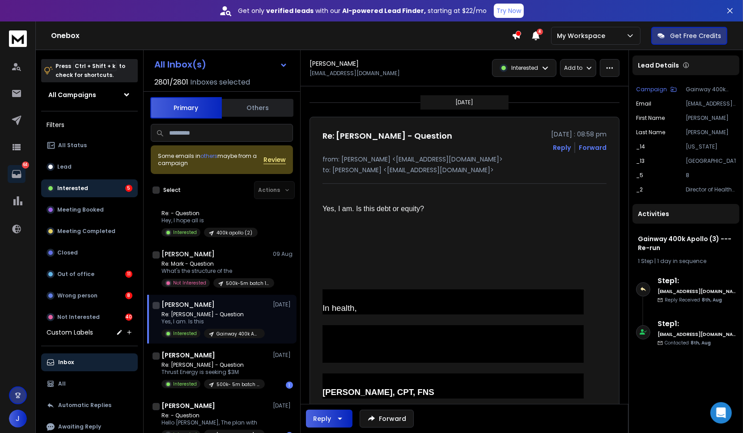
click at [351, 159] on p "from: Garrett Mezzanatto <garrettm@proprioceptivesolutions.com>" at bounding box center [464, 159] width 284 height 9
click at [376, 157] on p "from: Garrett Mezzanatto <garrettm@proprioceptivesolutions.com>" at bounding box center [464, 159] width 284 height 9
click at [710, 106] on p "garrettm@proprioceptivesolutions.com" at bounding box center [711, 103] width 50 height 7
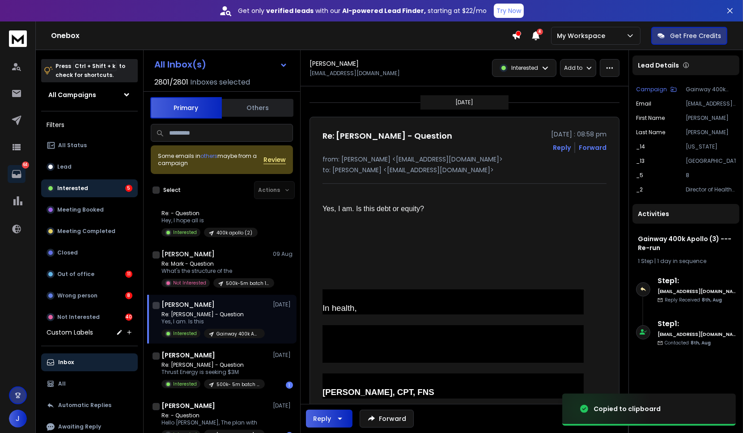
drag, startPoint x: 318, startPoint y: 416, endPoint x: 695, endPoint y: 304, distance: 393.2
click at [320, 415] on div "Reply" at bounding box center [322, 418] width 18 height 9
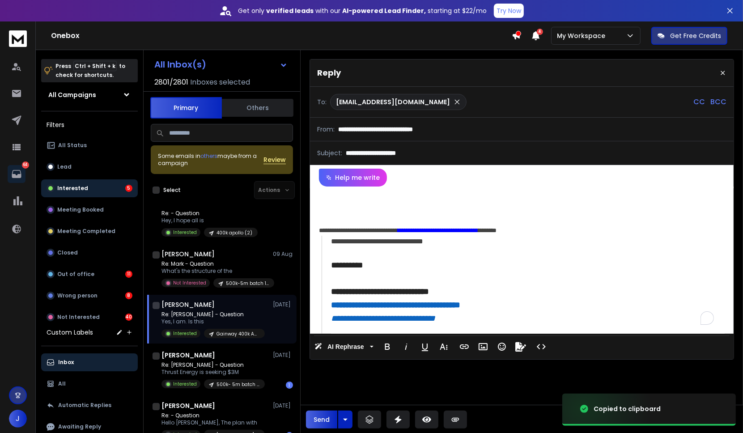
click at [383, 198] on div "To enrich screen reader interactions, please activate Accessibility in Grammarl…" at bounding box center [522, 200] width 406 height 10
click at [329, 198] on div "To enrich screen reader interactions, please activate Accessibility in Grammarl…" at bounding box center [522, 200] width 406 height 10
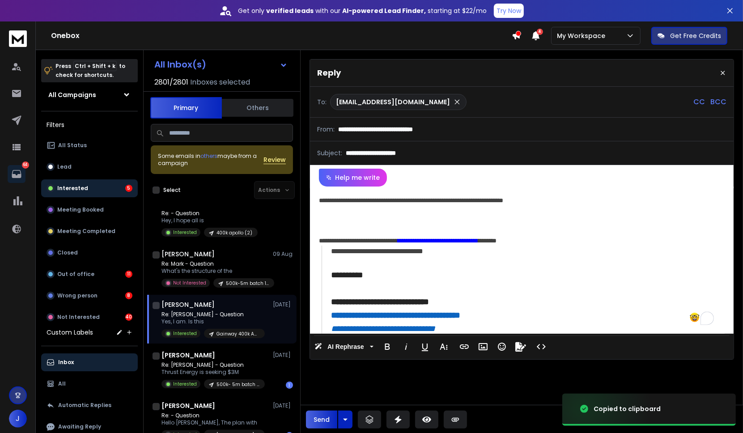
click at [340, 199] on div "**********" at bounding box center [516, 200] width 395 height 10
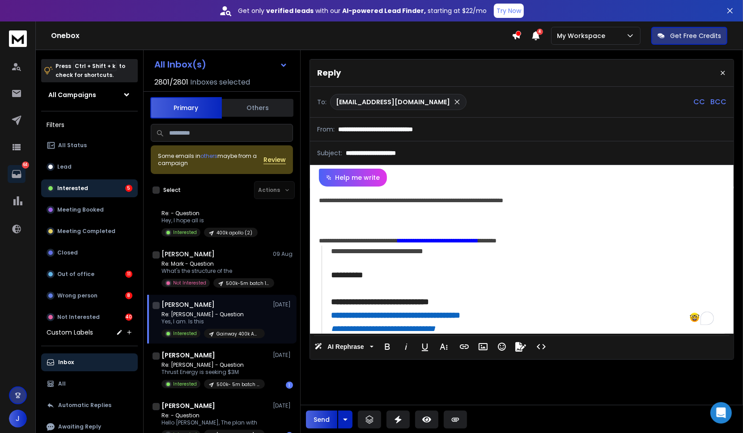
click at [347, 202] on div "**********" at bounding box center [516, 200] width 395 height 10
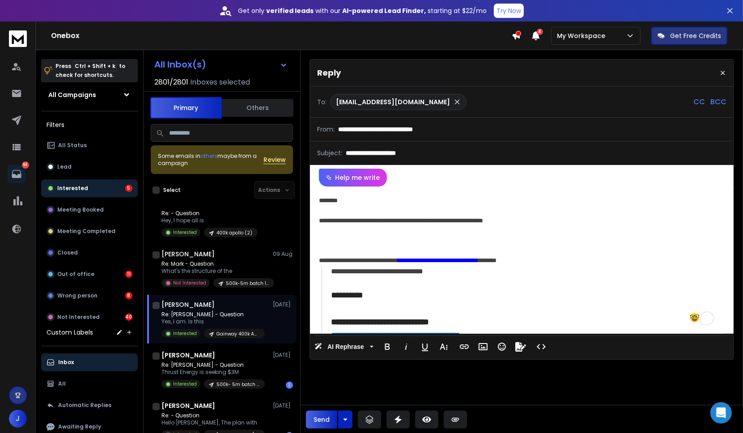
click at [507, 220] on div "**********" at bounding box center [516, 221] width 395 height 10
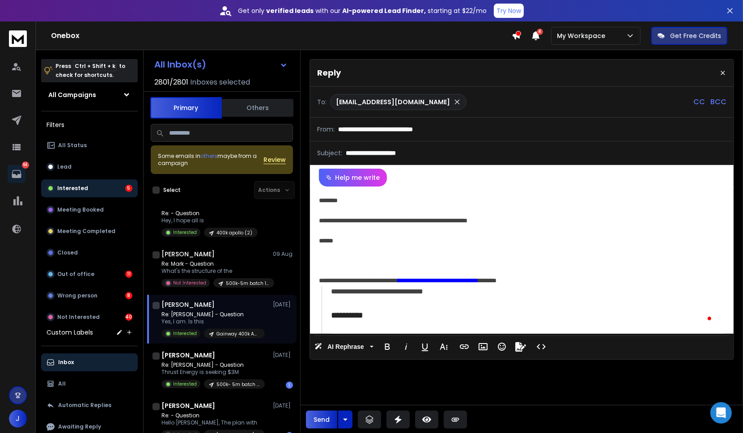
click at [334, 240] on div "******" at bounding box center [516, 241] width 395 height 10
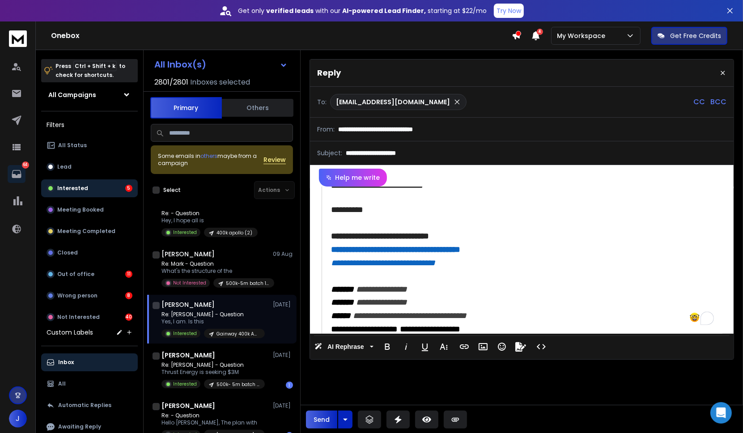
scroll to position [112, 0]
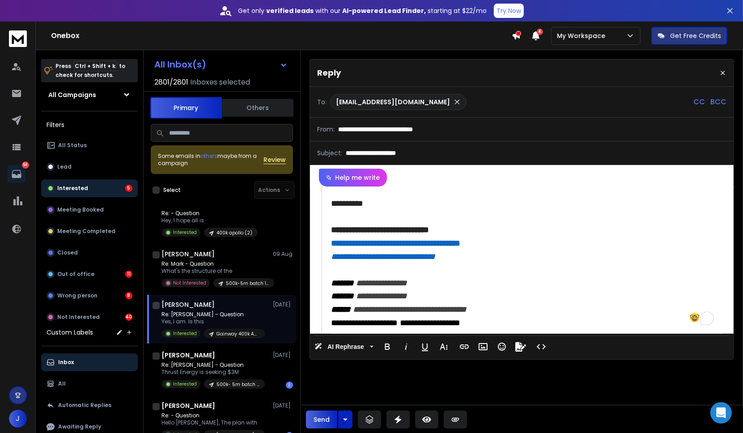
click at [340, 230] on strong "**********" at bounding box center [380, 229] width 98 height 8
click at [339, 227] on strong "**********" at bounding box center [380, 229] width 98 height 8
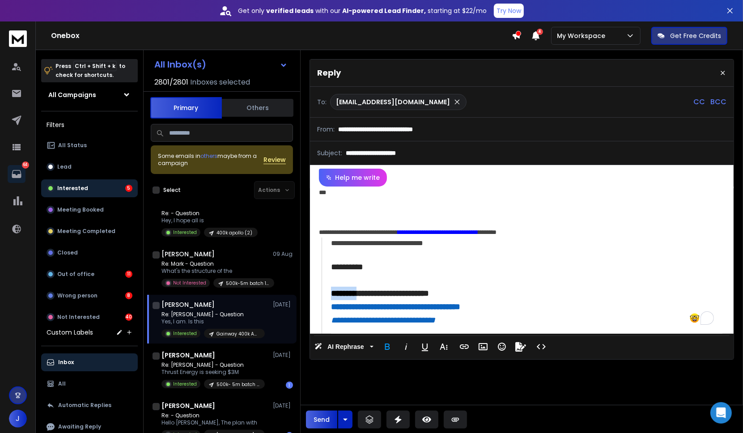
scroll to position [0, 0]
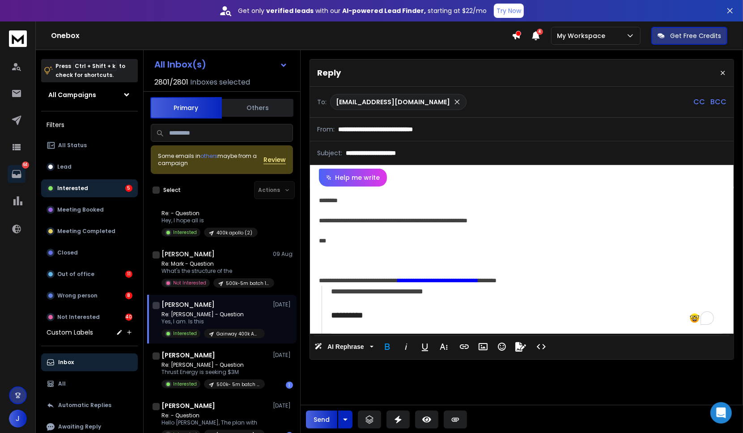
click at [334, 198] on div "********" at bounding box center [516, 200] width 395 height 10
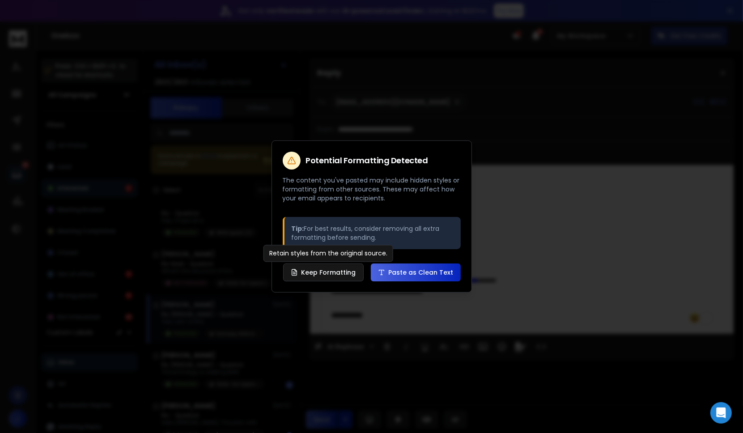
click at [396, 267] on button "Paste as Clean Text" at bounding box center [416, 272] width 90 height 18
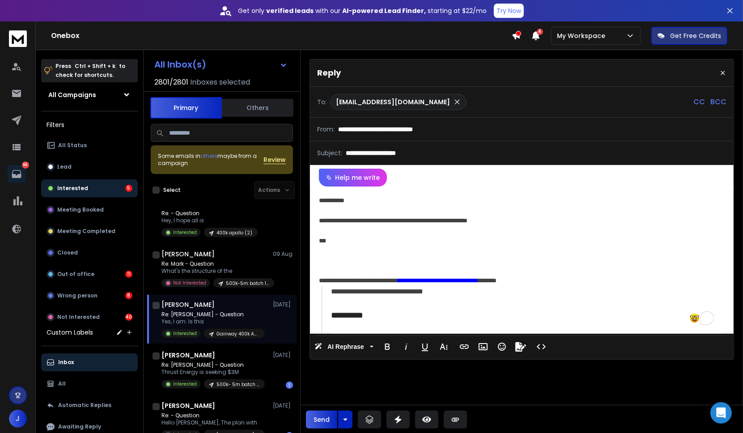
click at [354, 219] on div "**********" at bounding box center [516, 221] width 395 height 10
click at [353, 219] on div "**********" at bounding box center [516, 221] width 395 height 10
click at [693, 100] on p "CC" at bounding box center [699, 102] width 12 height 11
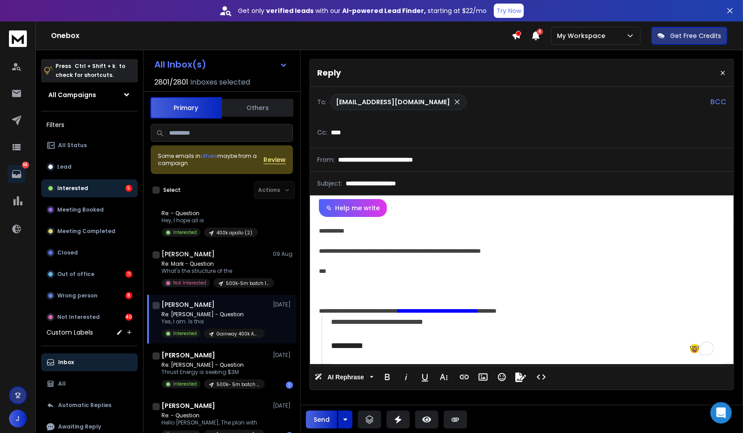
type input "**********"
click at [322, 418] on button "Send" at bounding box center [321, 420] width 31 height 18
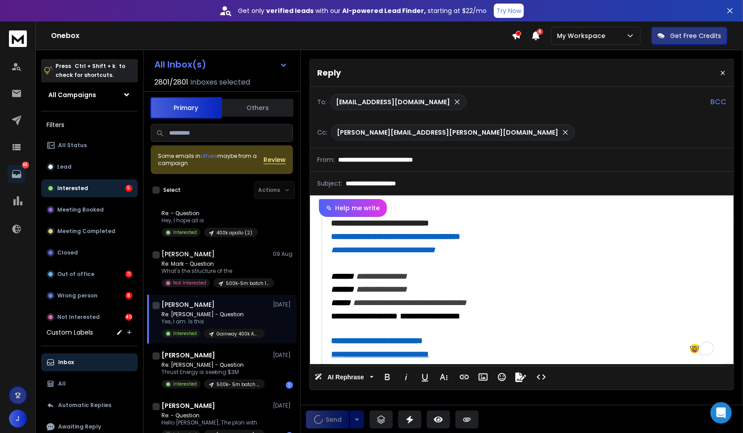
scroll to position [168, 0]
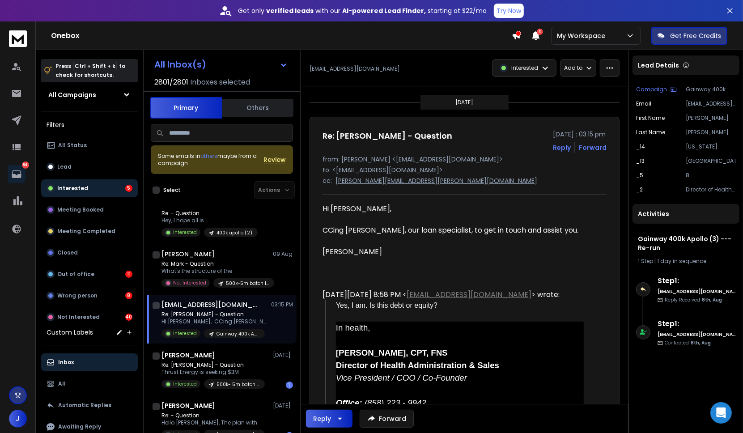
drag, startPoint x: 622, startPoint y: 223, endPoint x: 610, endPoint y: 227, distance: 13.3
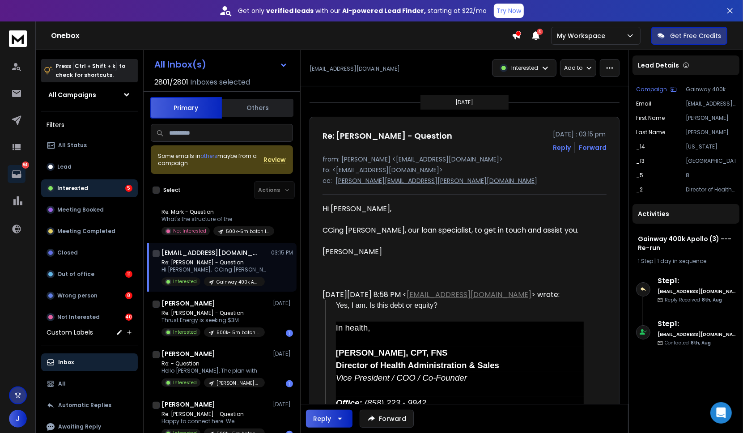
scroll to position [224, 0]
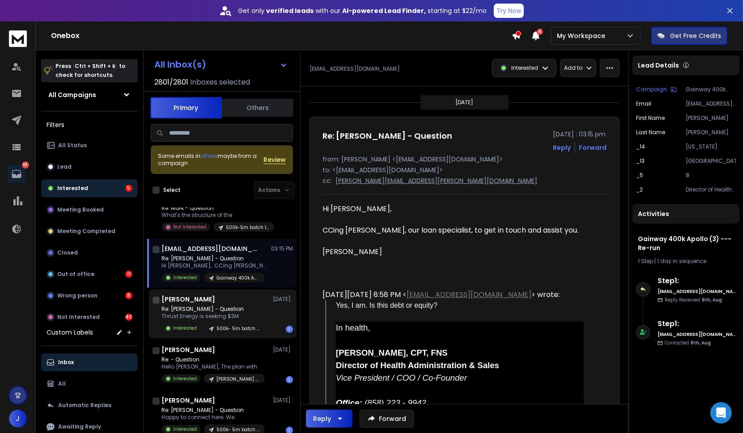
click at [263, 309] on p "Re: Jim - Question" at bounding box center [212, 308] width 103 height 7
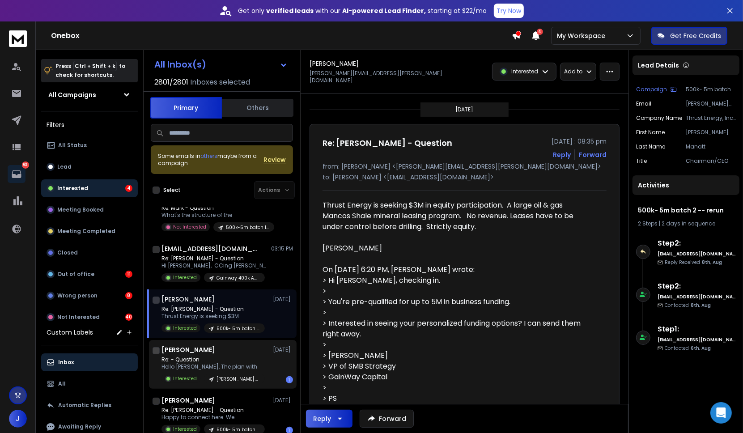
click at [233, 365] on p "Hello John, The plan with" at bounding box center [212, 366] width 103 height 7
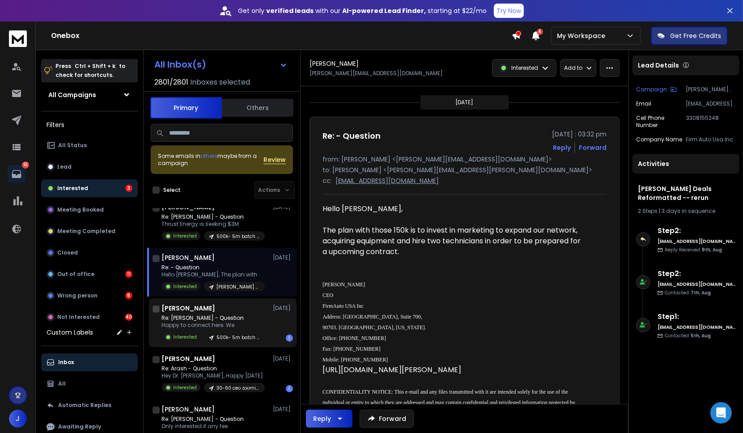
scroll to position [335, 0]
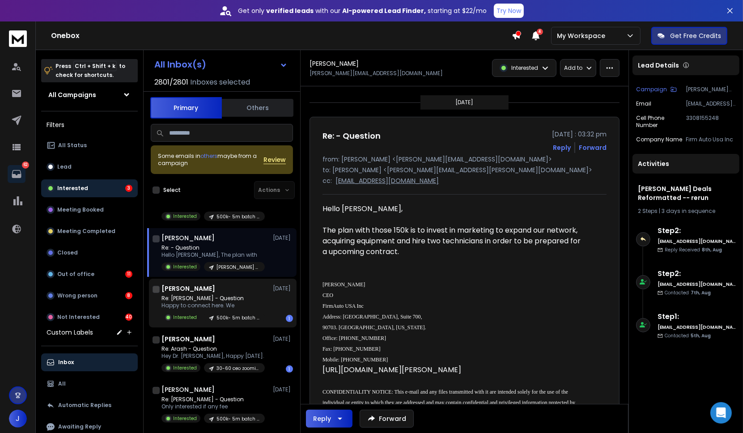
click at [213, 304] on p "Happy to connect here. We" at bounding box center [212, 305] width 103 height 7
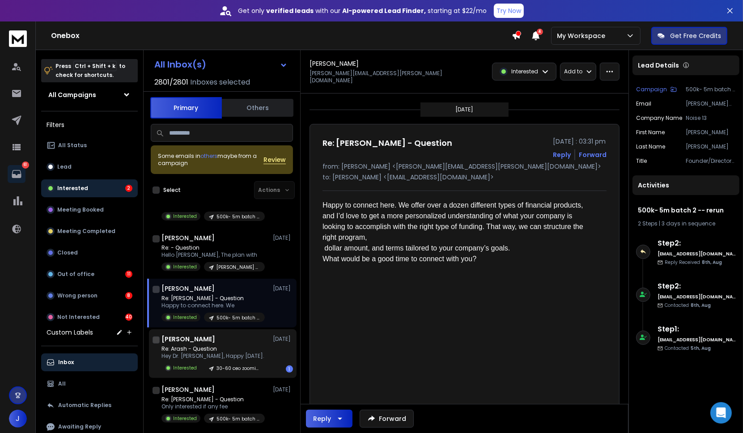
click at [219, 349] on p "Re: Arash - Question" at bounding box center [212, 348] width 103 height 7
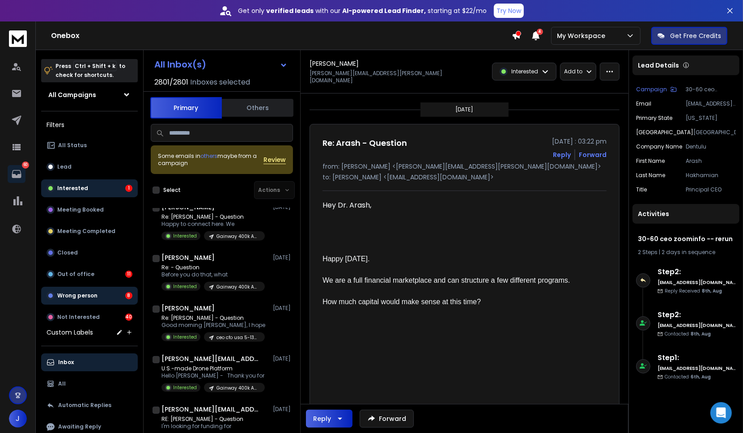
scroll to position [671, 0]
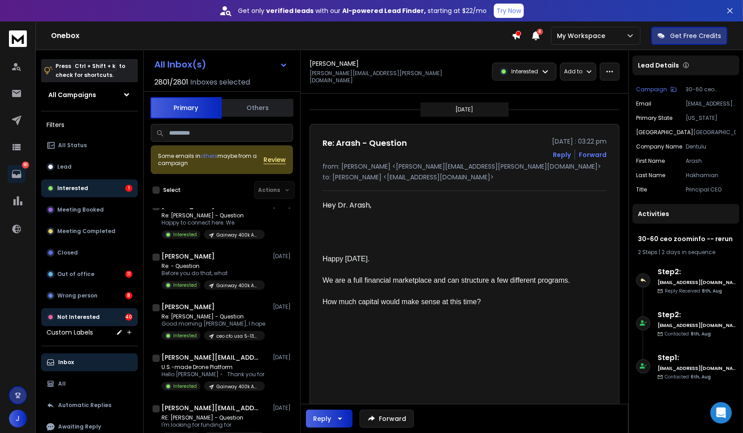
click at [74, 314] on p "Not Interested" at bounding box center [78, 317] width 42 height 7
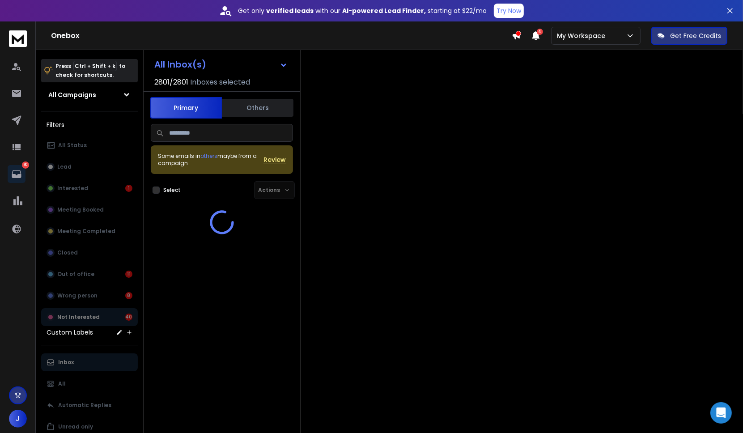
scroll to position [0, 0]
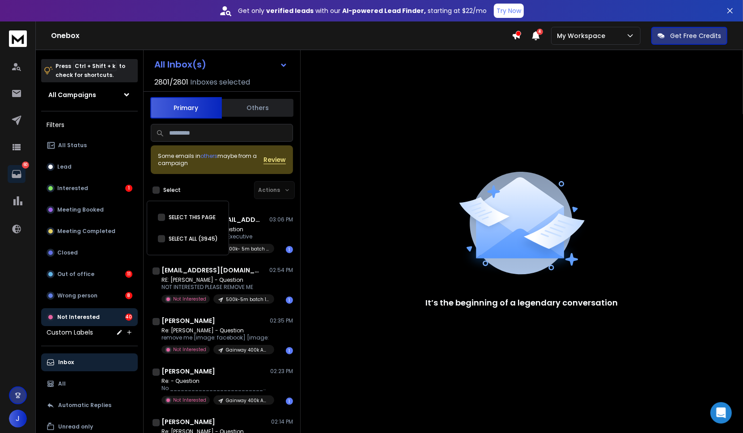
click at [157, 215] on div "SELECT THIS PAGE SELECT ALL (3945)" at bounding box center [188, 228] width 71 height 47
click at [163, 215] on button "SELECT THIS PAGE" at bounding box center [161, 217] width 7 height 7
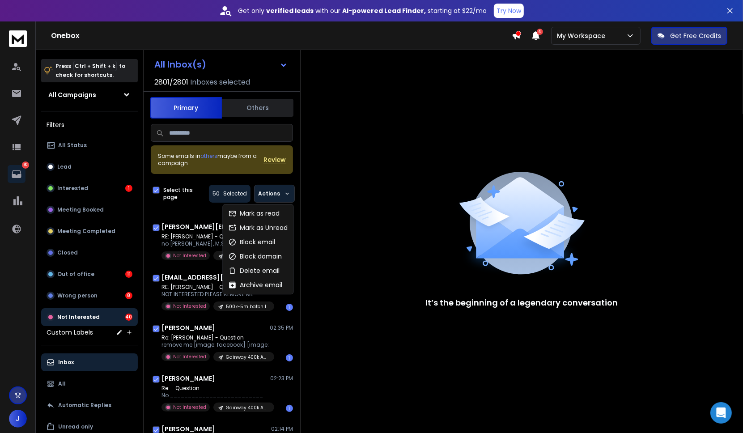
click at [280, 193] on p "Actions" at bounding box center [269, 193] width 22 height 7
click at [255, 244] on div "Block email" at bounding box center [252, 241] width 47 height 9
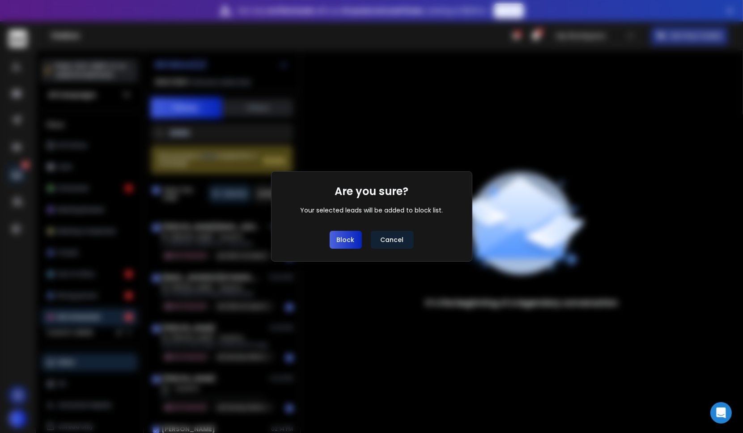
click at [334, 237] on button "Block" at bounding box center [346, 240] width 32 height 18
